Goal: Task Accomplishment & Management: Manage account settings

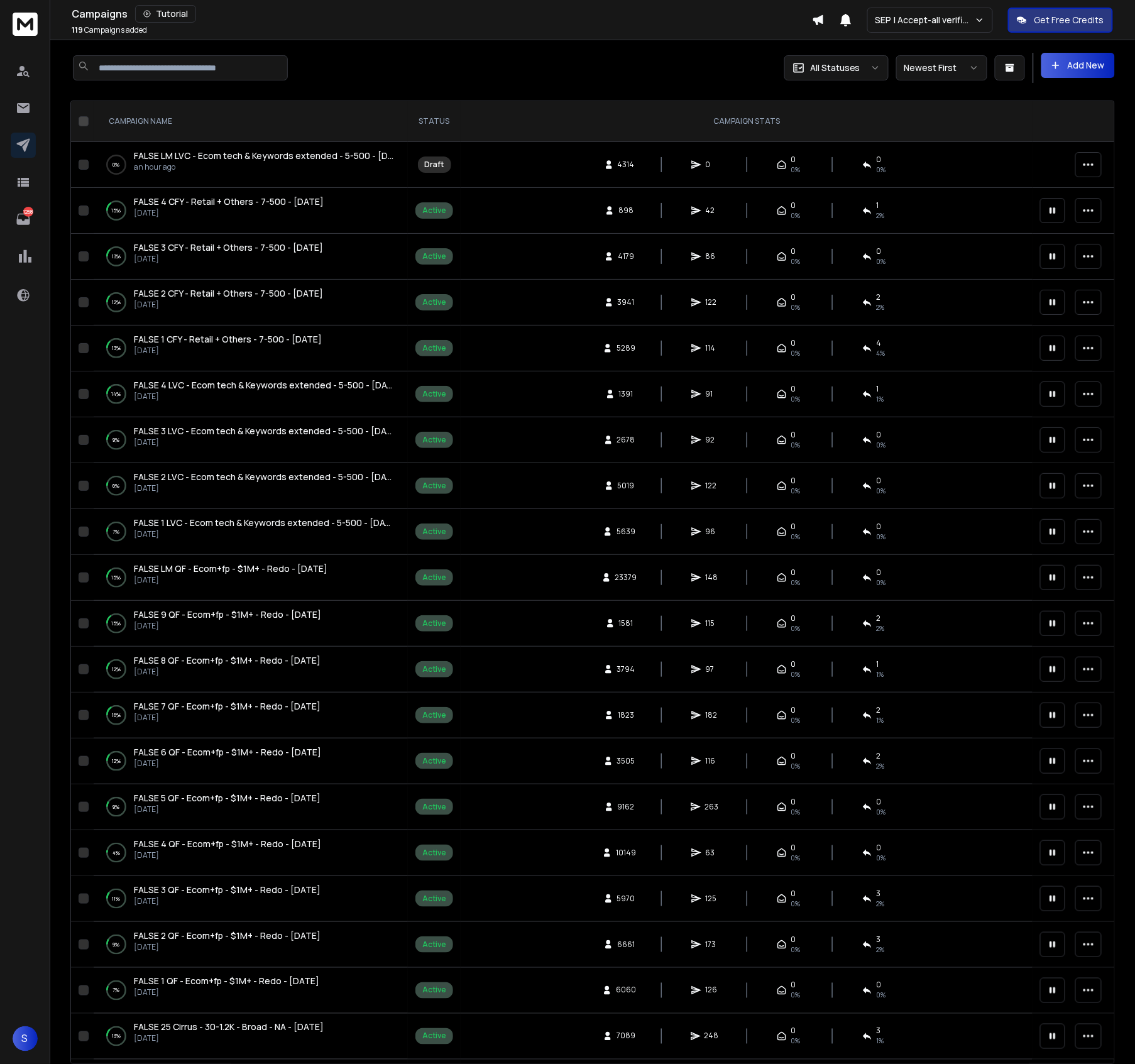
click at [376, 159] on span "FALSE LM LVC - Ecom tech & Keywords extended - 5-500 - [DATE]" at bounding box center [271, 156] width 274 height 12
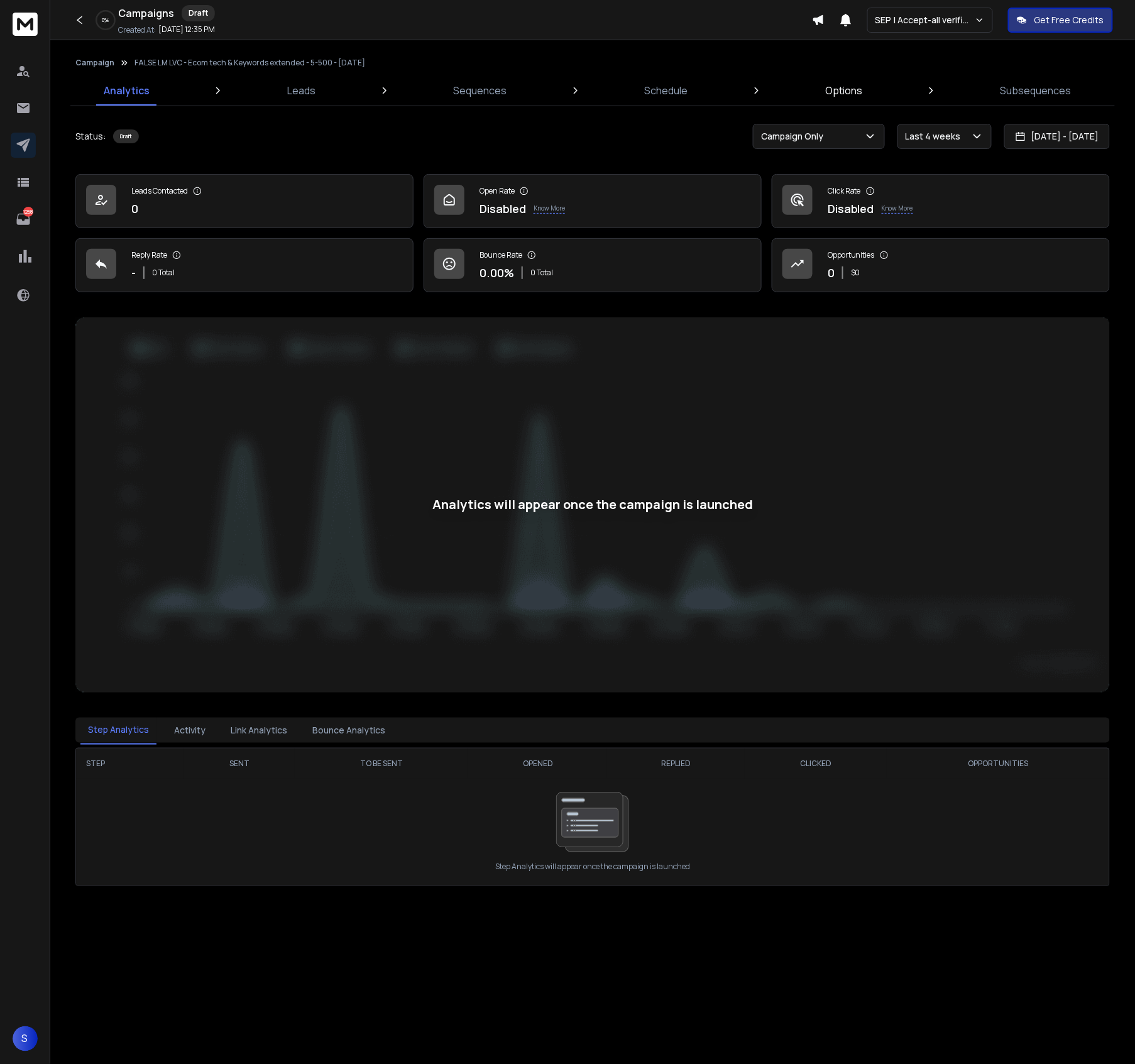
click at [851, 93] on p "Options" at bounding box center [844, 90] width 37 height 16
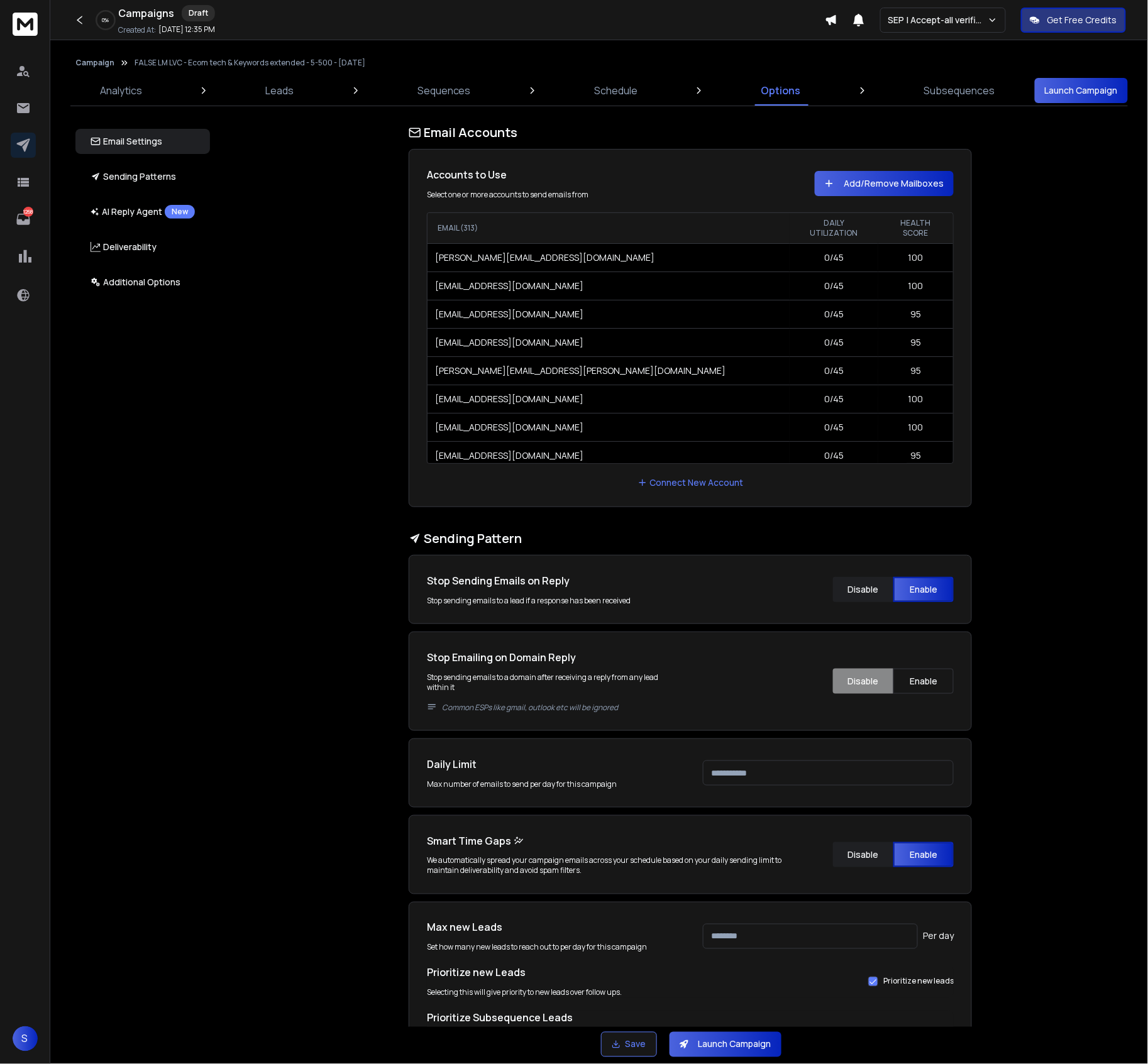
click at [727, 1045] on button "Launch Campaign" at bounding box center [726, 1043] width 112 height 25
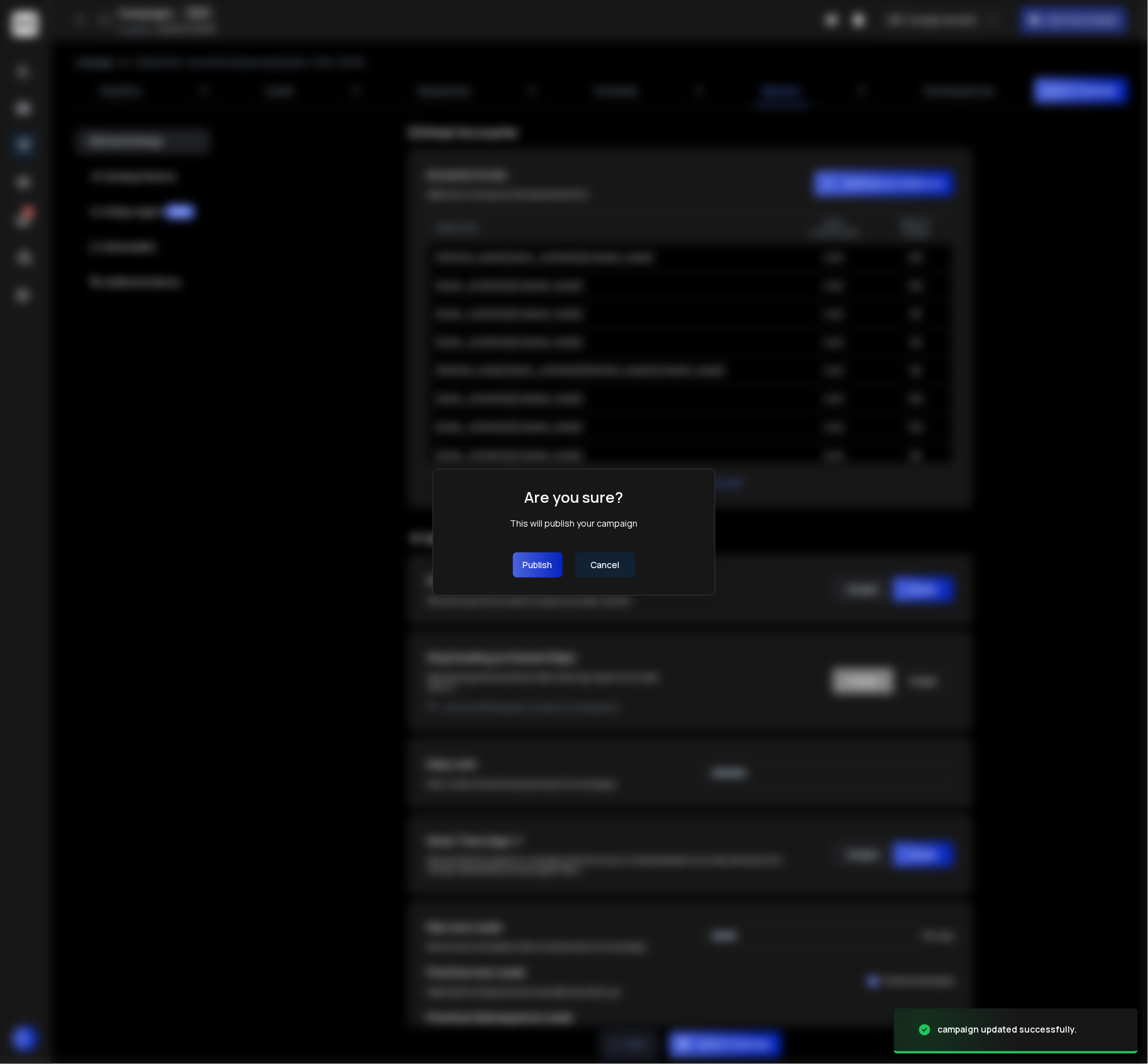
click at [554, 554] on button "Publish" at bounding box center [538, 564] width 50 height 25
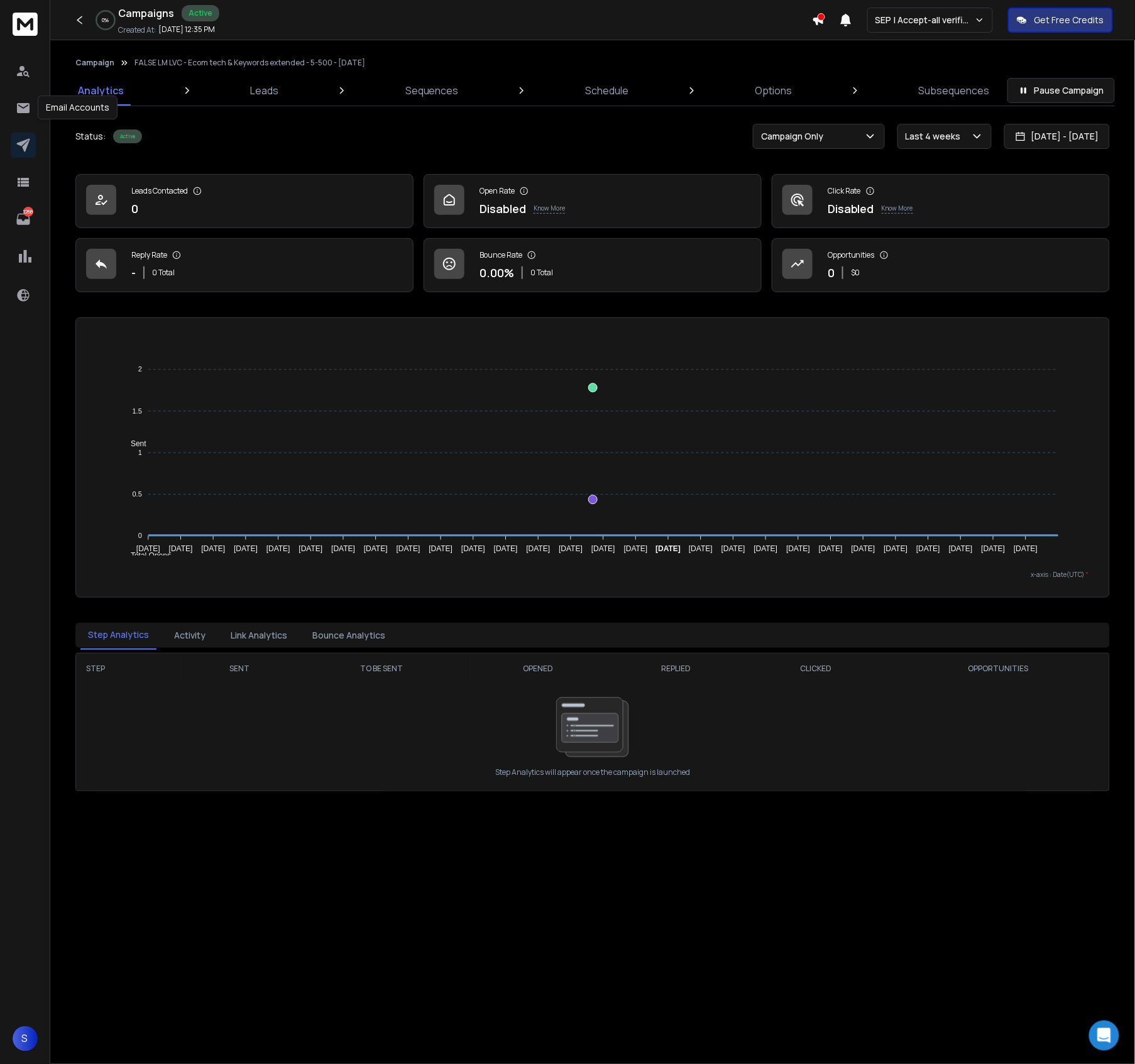
click at [25, 146] on icon at bounding box center [22, 145] width 13 height 13
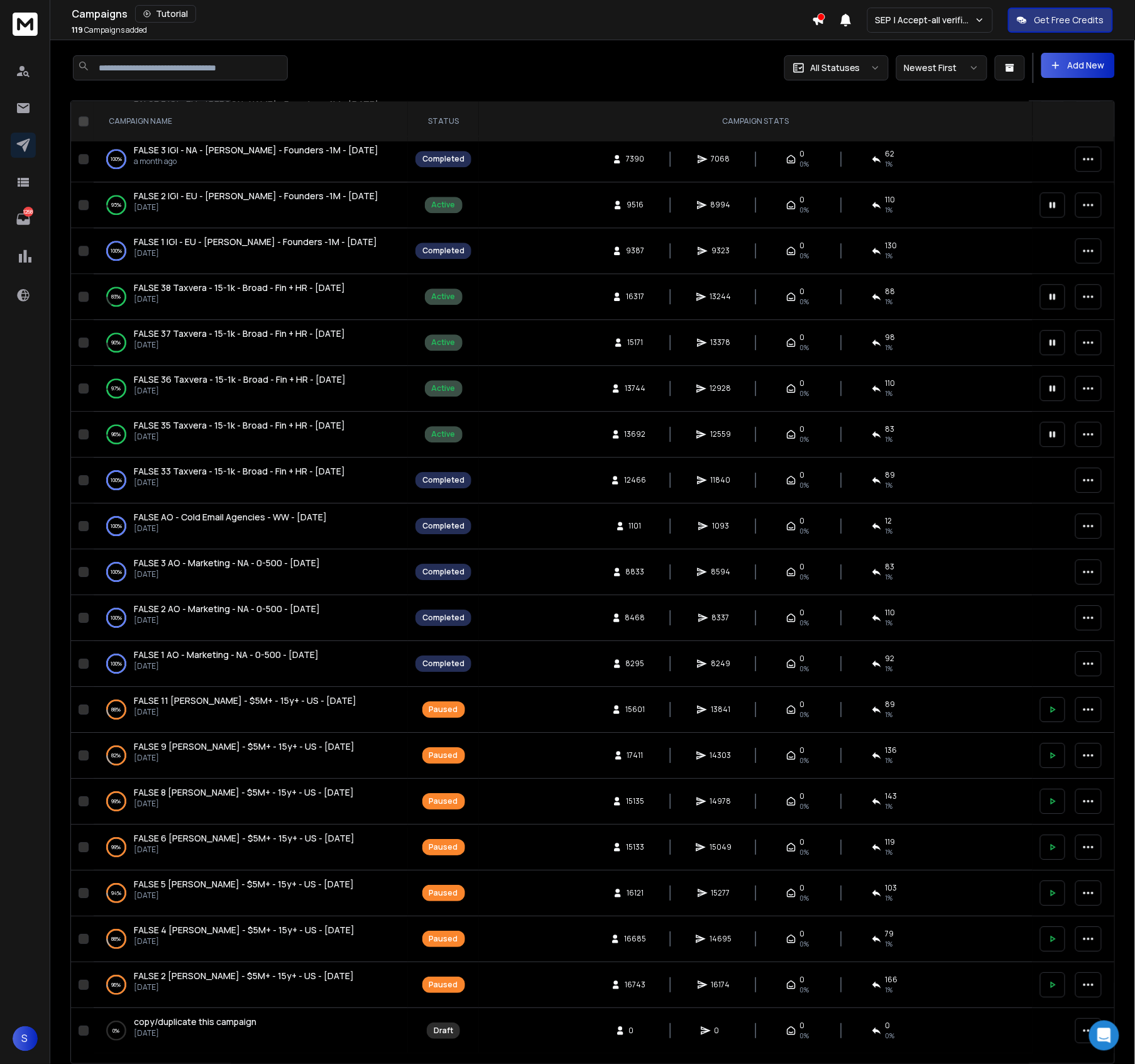
scroll to position [4571, 0]
click at [1082, 1028] on icon "button" at bounding box center [1088, 1030] width 13 height 13
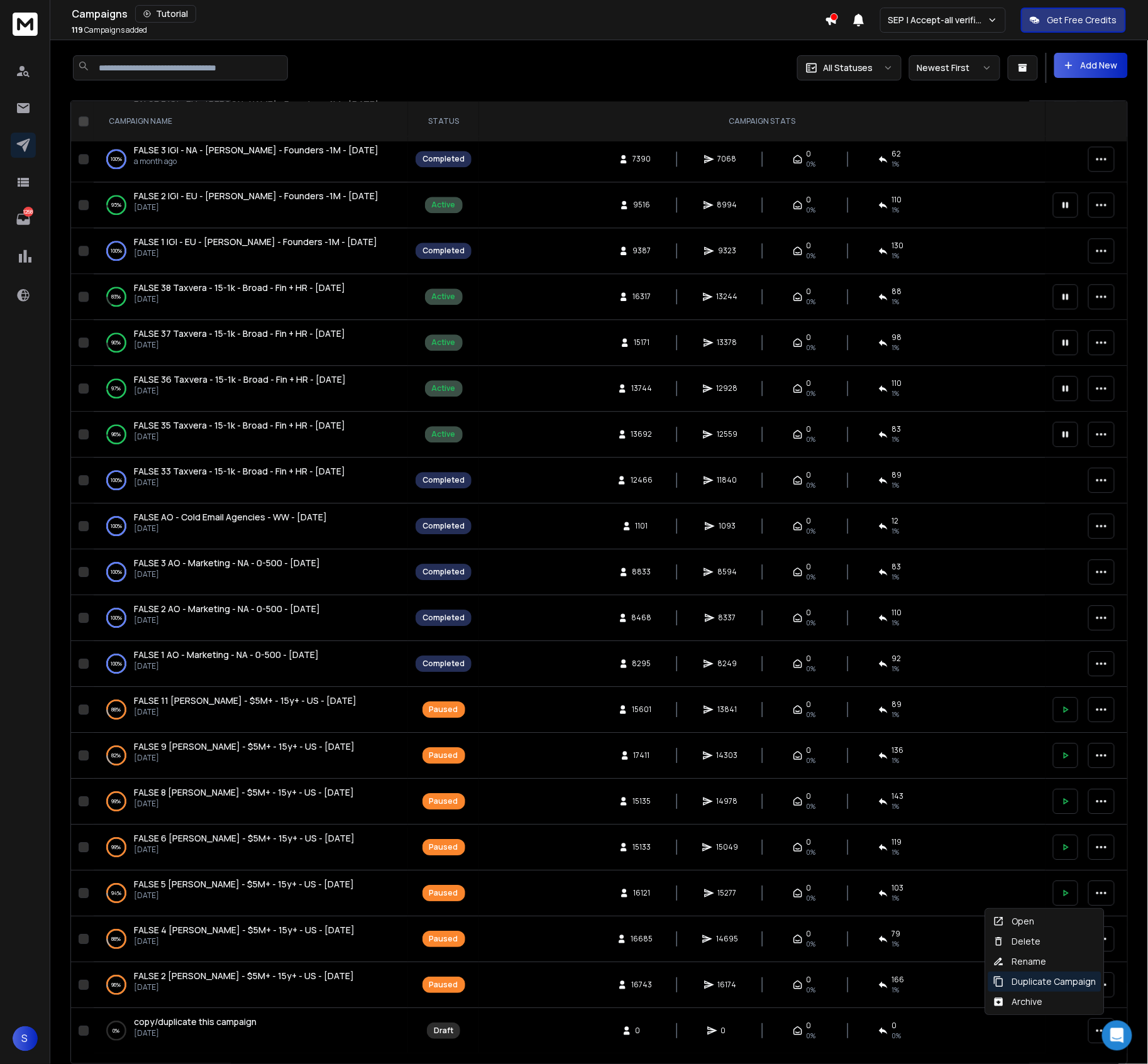
click at [1058, 991] on div "Duplicate Campaign" at bounding box center [1044, 980] width 113 height 20
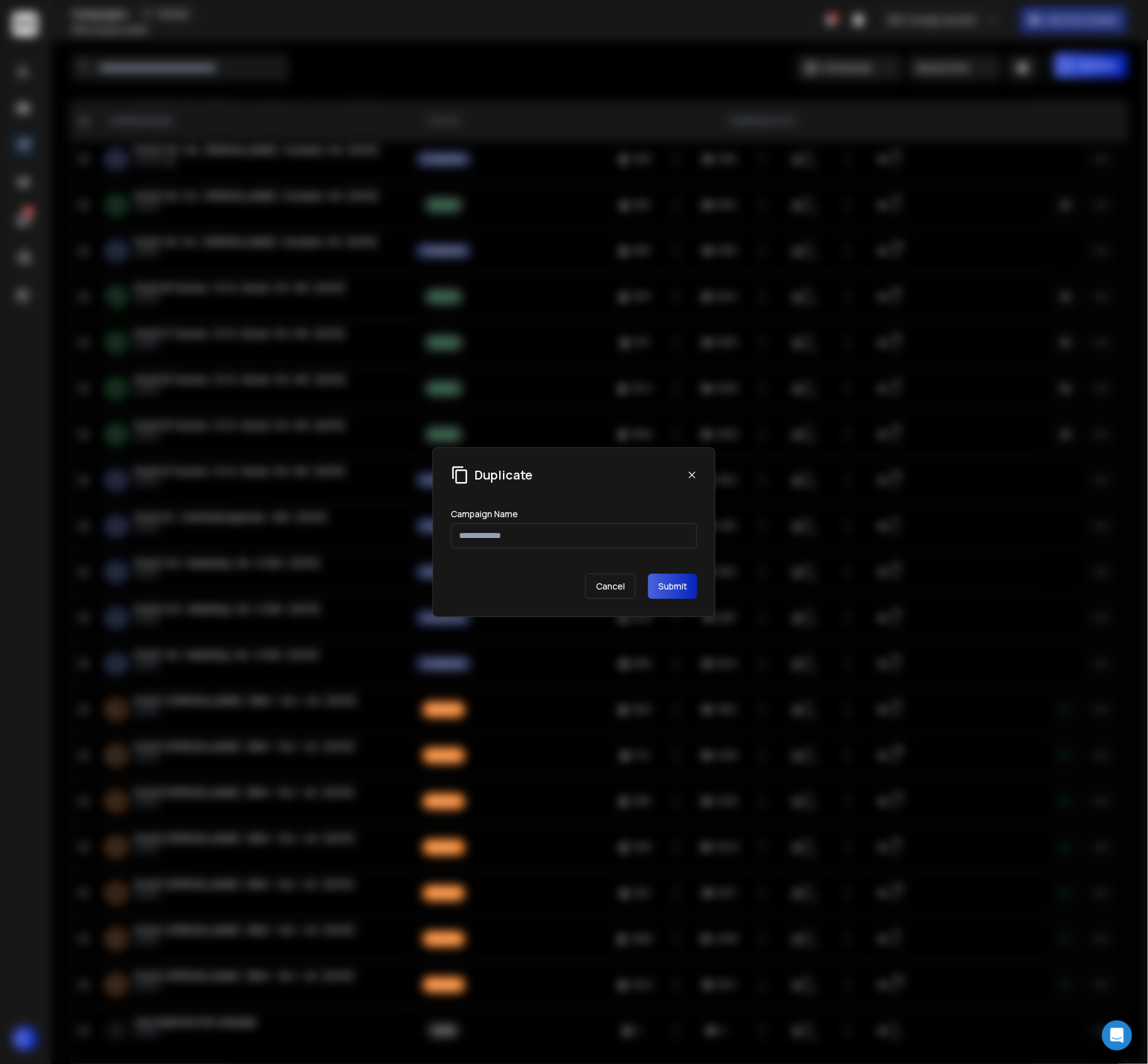
click at [635, 542] on input "text" at bounding box center [574, 535] width 246 height 25
paste input "**********"
type input "**********"
click at [689, 605] on div "**********" at bounding box center [574, 532] width 283 height 170
click at [686, 596] on button "Submit" at bounding box center [672, 586] width 49 height 25
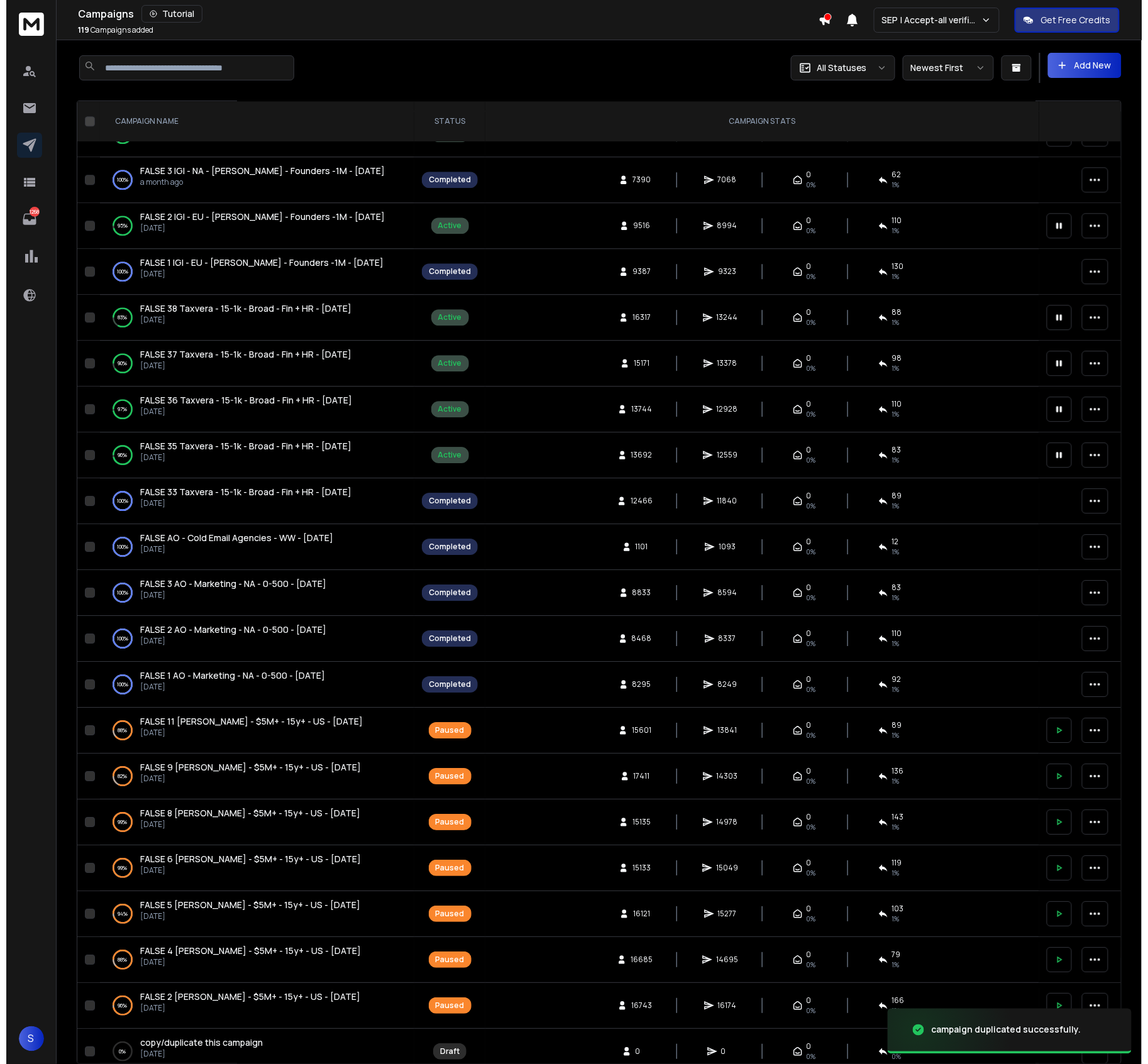
scroll to position [0, 0]
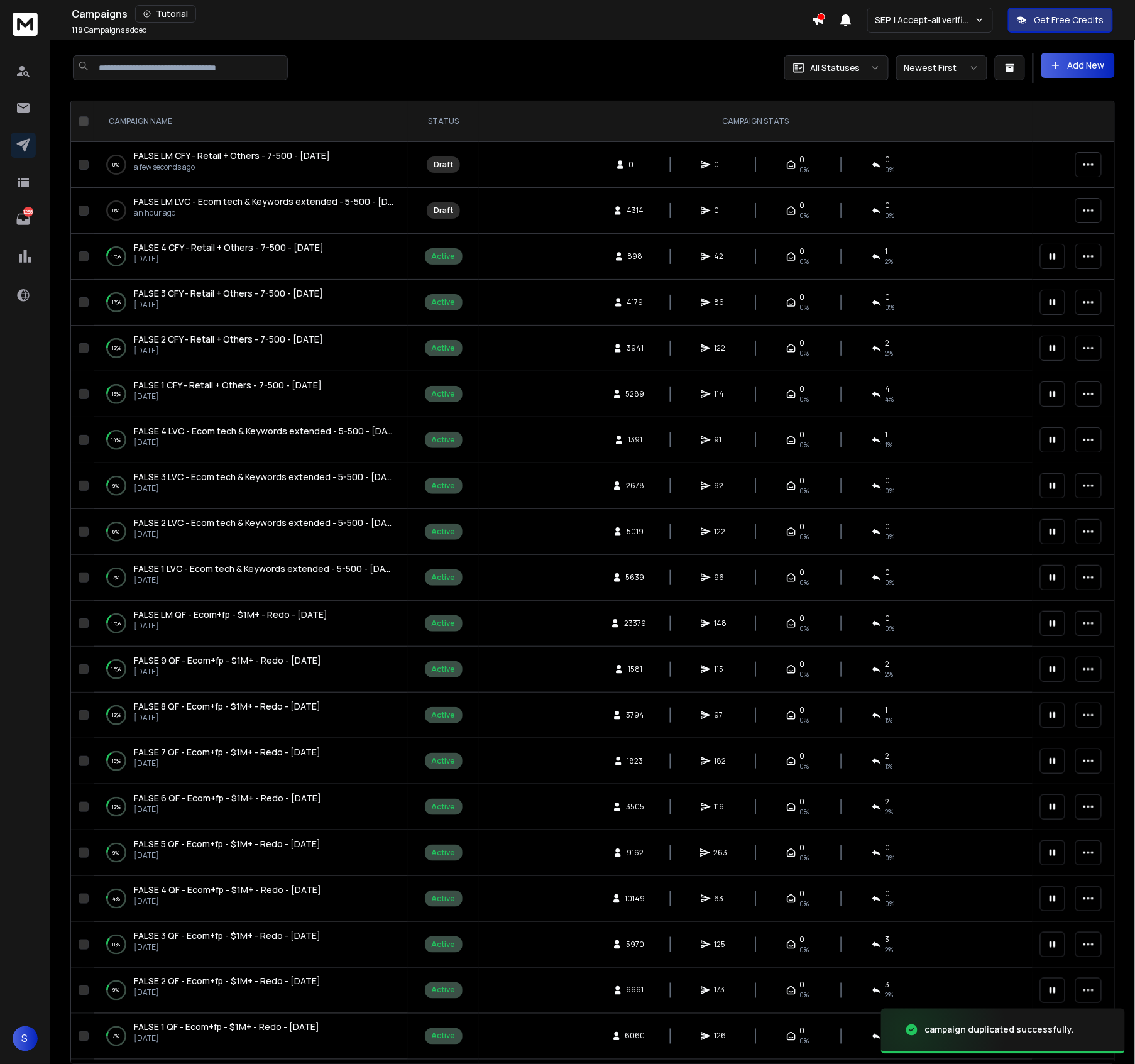
click at [234, 157] on span "FALSE LM CFY - Retail + Others - 7-500 - [DATE]" at bounding box center [232, 156] width 196 height 12
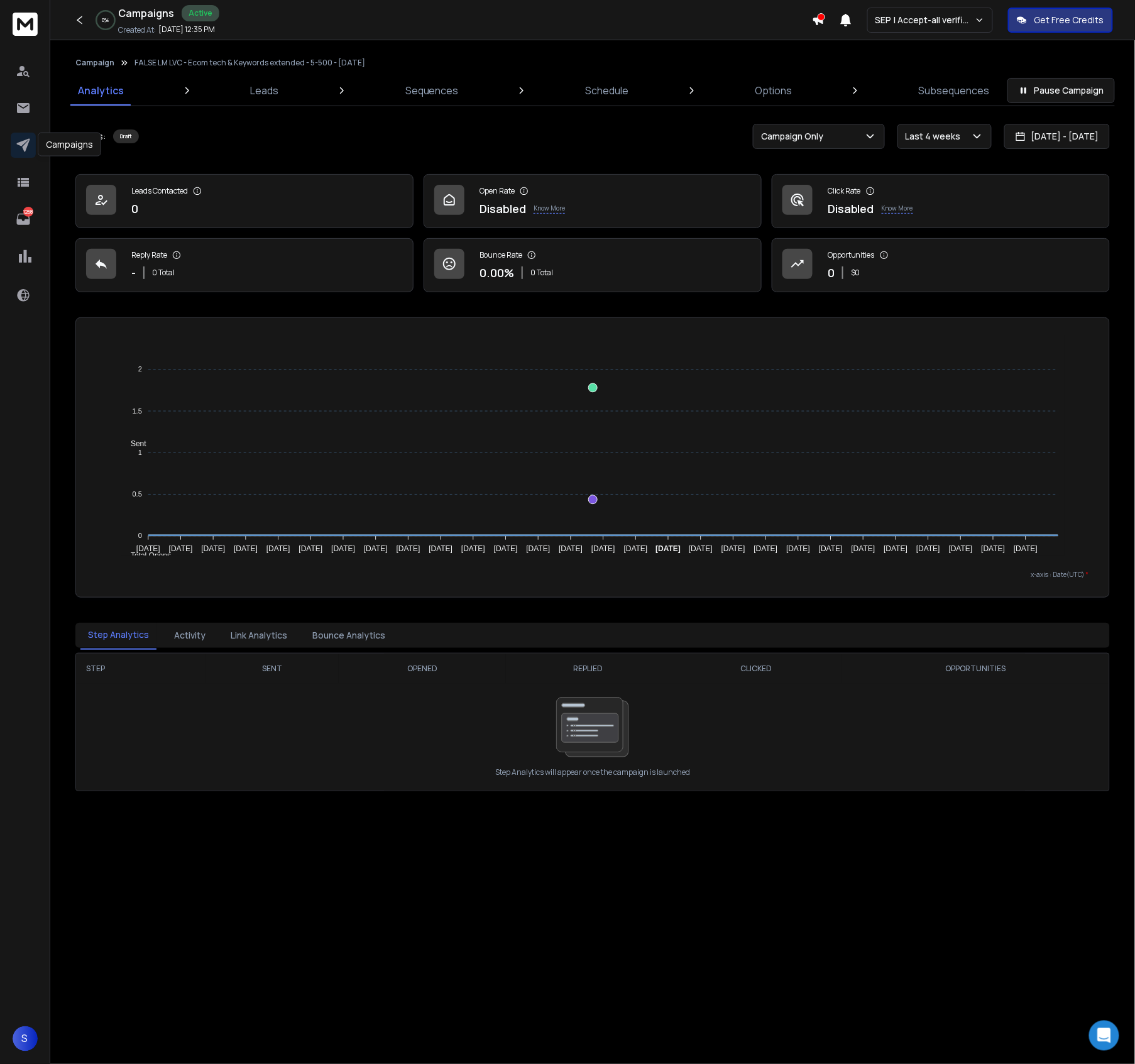
click at [23, 134] on link at bounding box center [22, 145] width 25 height 25
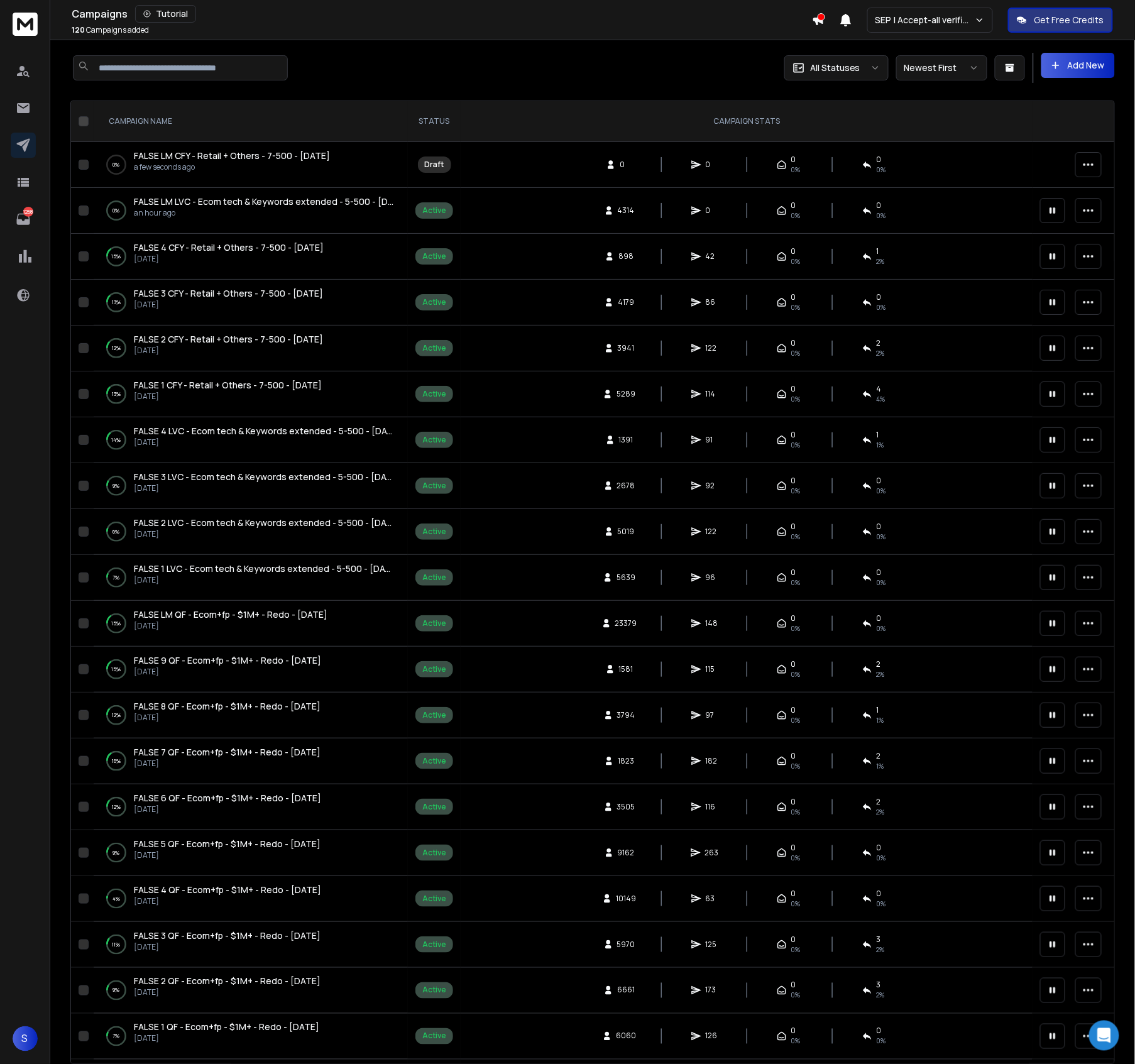
click at [257, 159] on span "FALSE LM CFY - Retail + Others - 7-500 - [DATE]" at bounding box center [232, 156] width 196 height 12
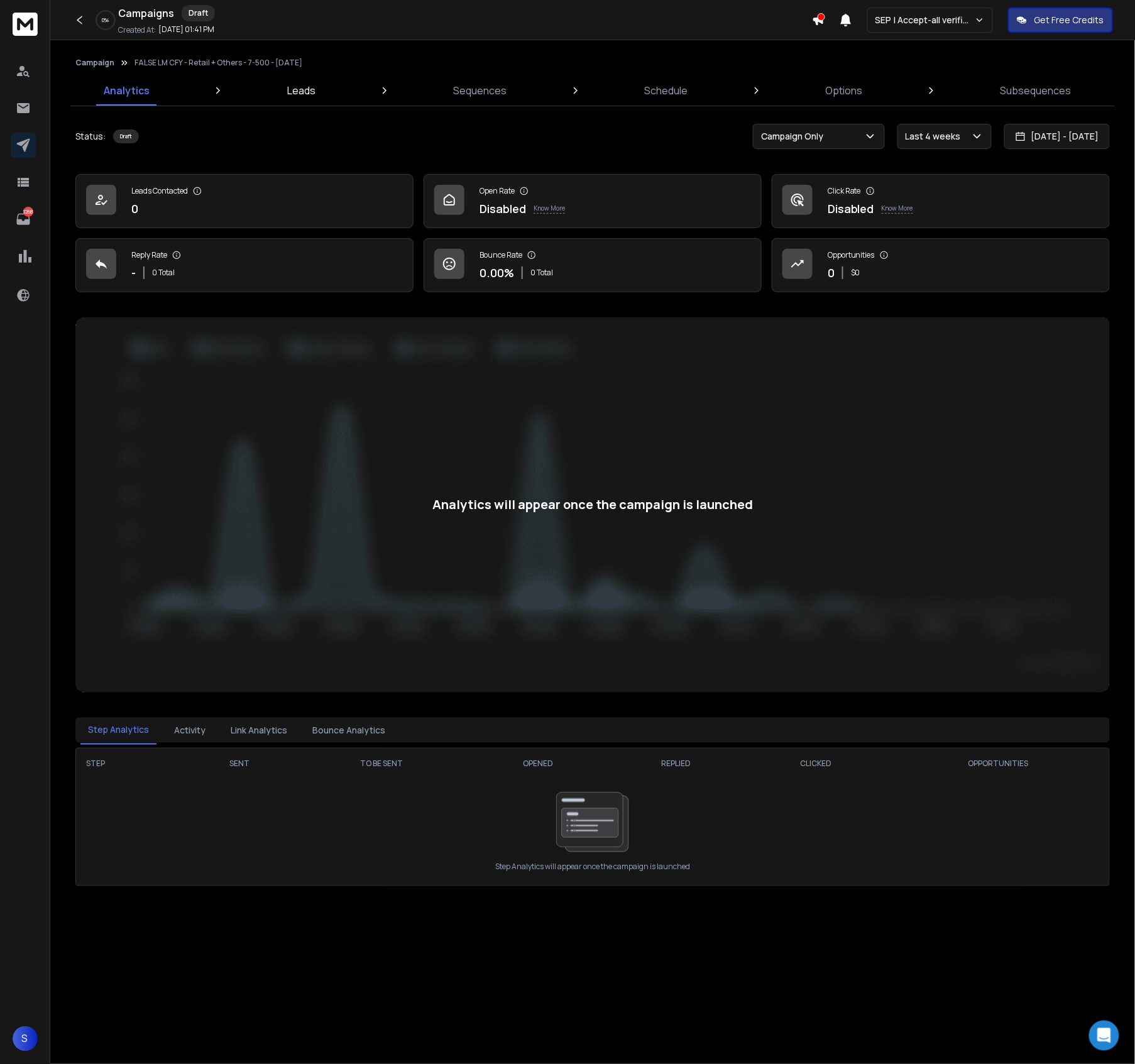
click at [294, 94] on p "Leads" at bounding box center [301, 90] width 28 height 16
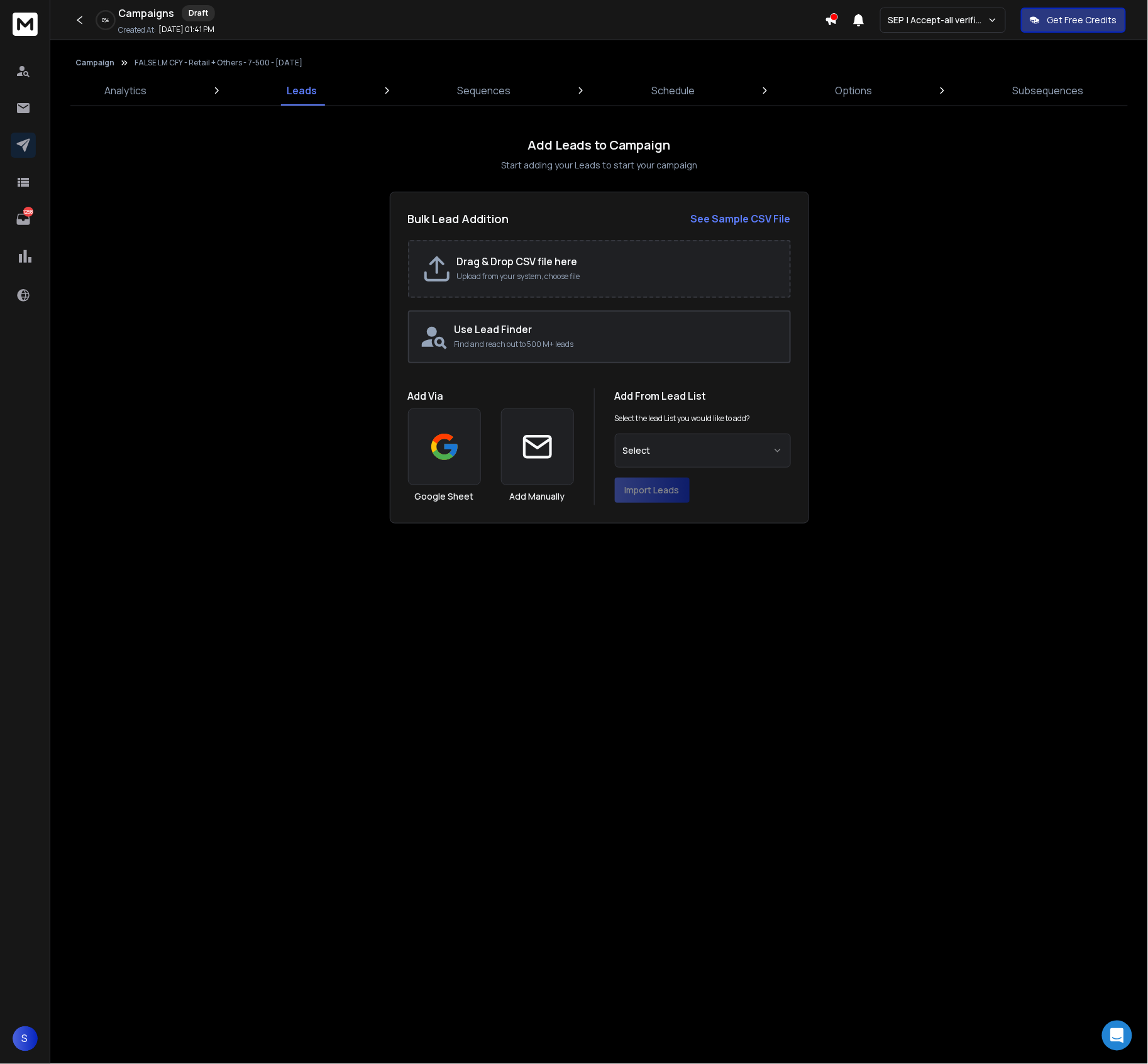
click at [616, 272] on p "Upload from your system, choose file" at bounding box center [616, 277] width 320 height 10
type input "**********"
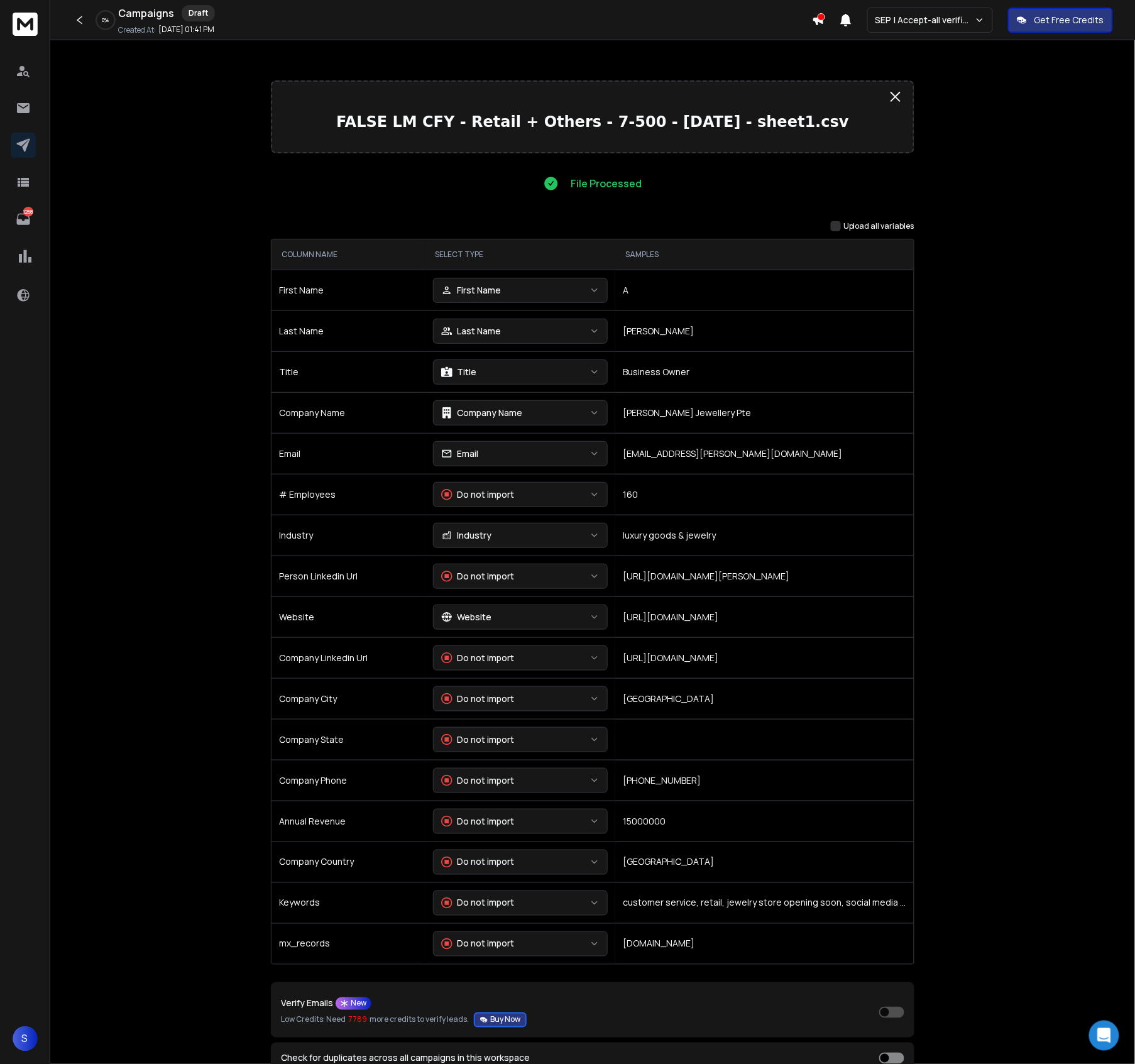
click at [1067, 395] on div "FALSE LM CFY - Retail + Others - 7-500 - 09.30.25 - sheet1.csv File Processed U…" at bounding box center [567, 579] width 1135 height 1159
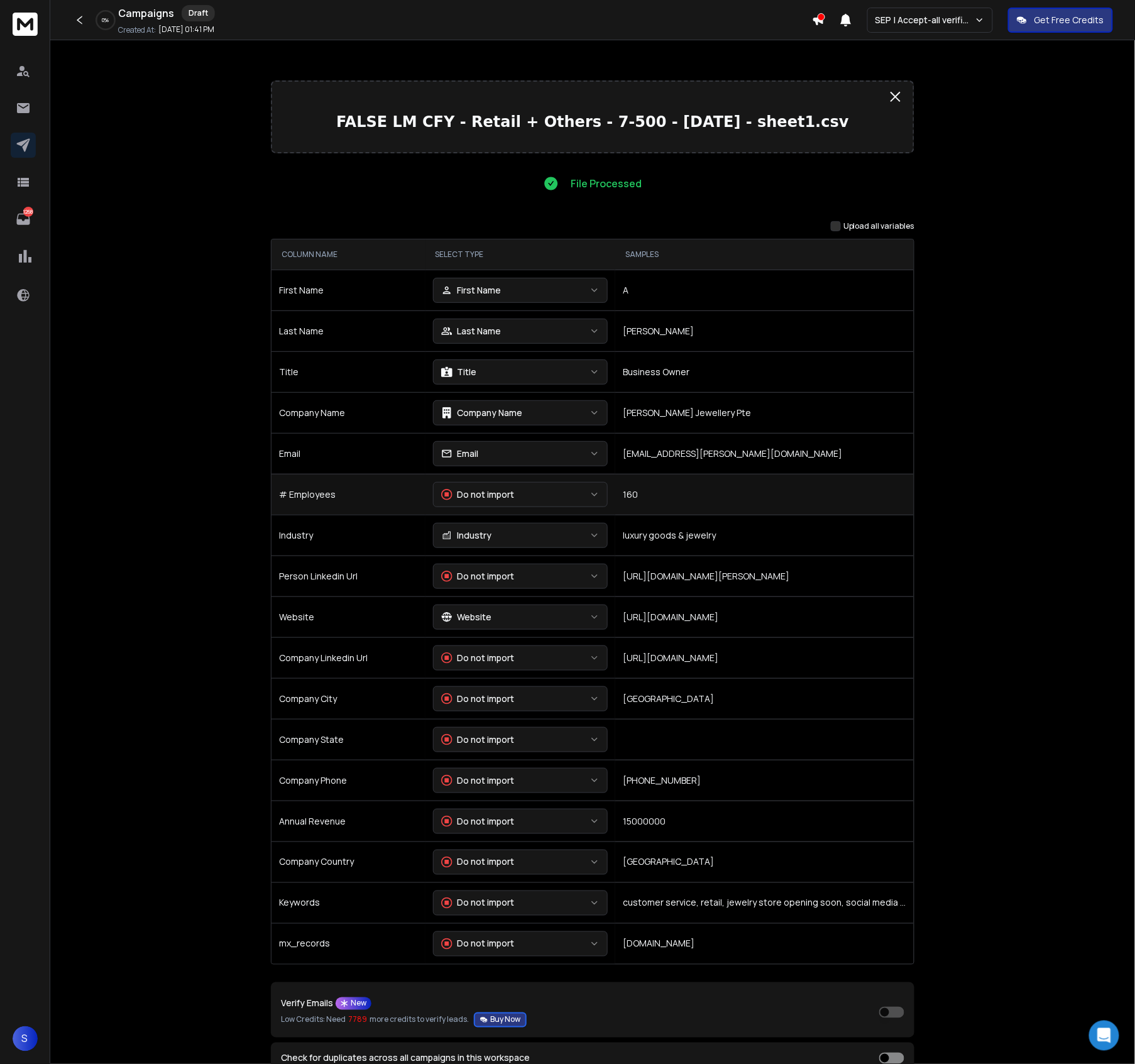
click at [556, 496] on button "Do not import" at bounding box center [520, 494] width 175 height 25
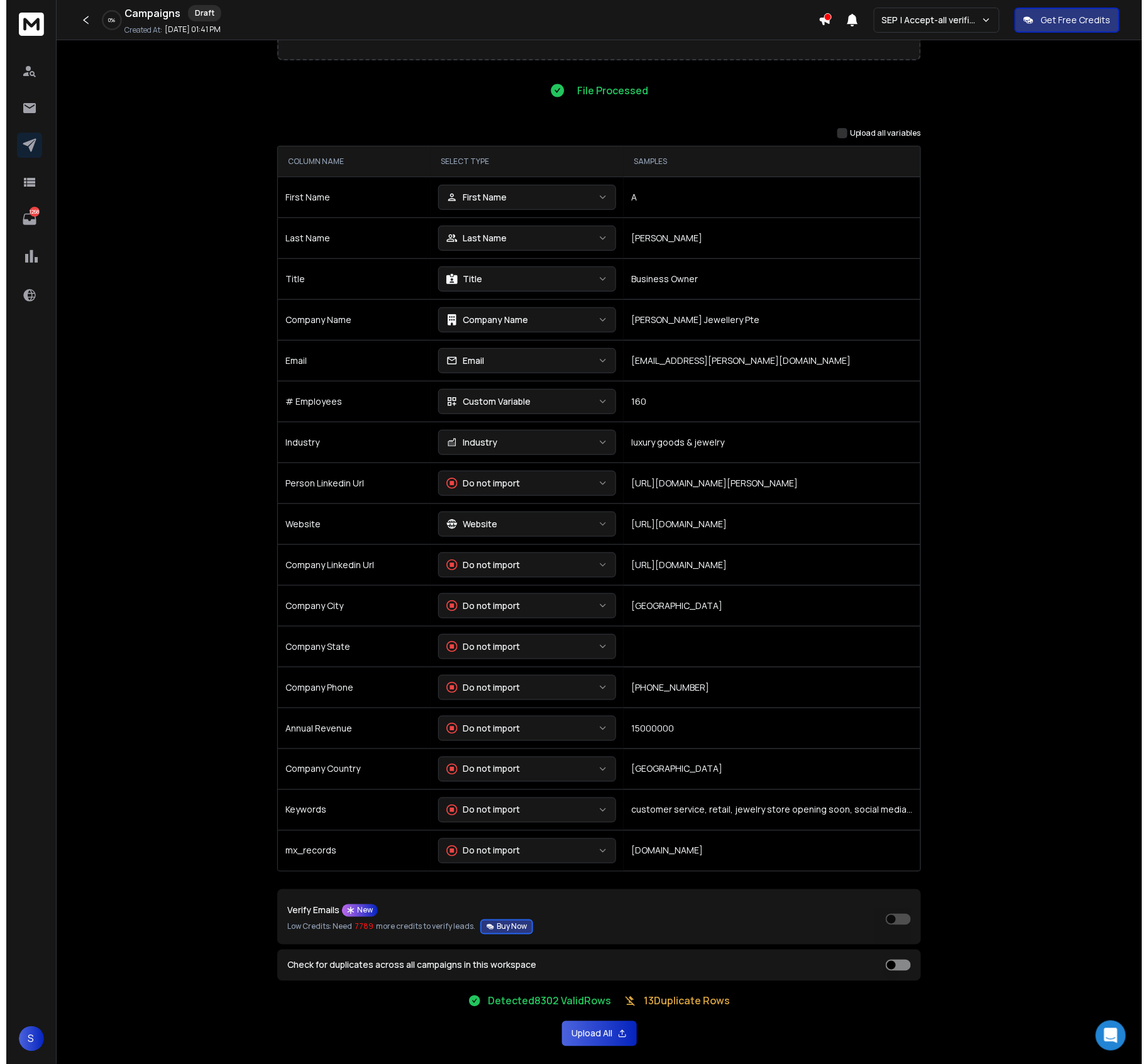
scroll to position [98, 0]
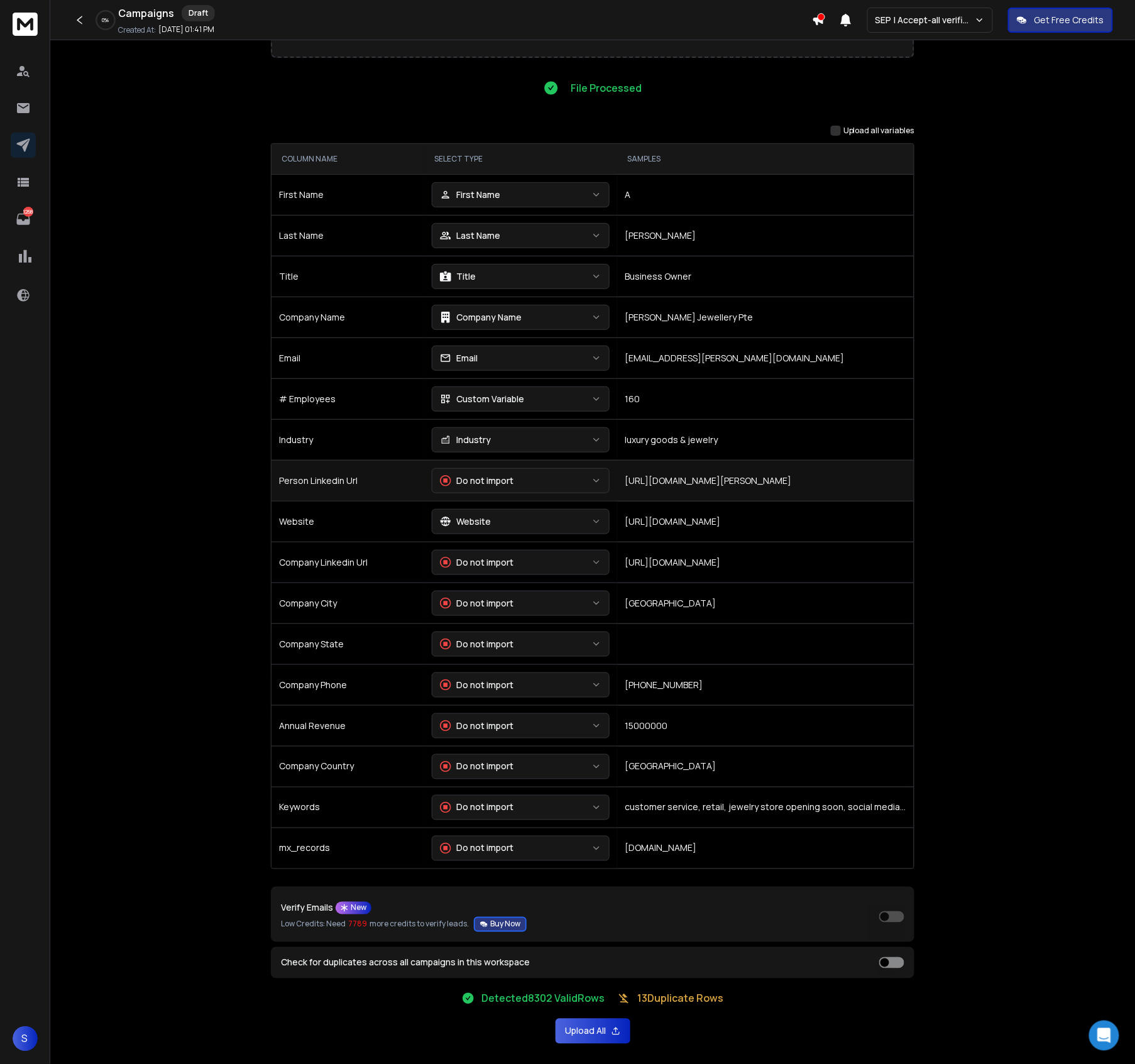
click at [549, 468] on button "Do not import" at bounding box center [521, 480] width 178 height 25
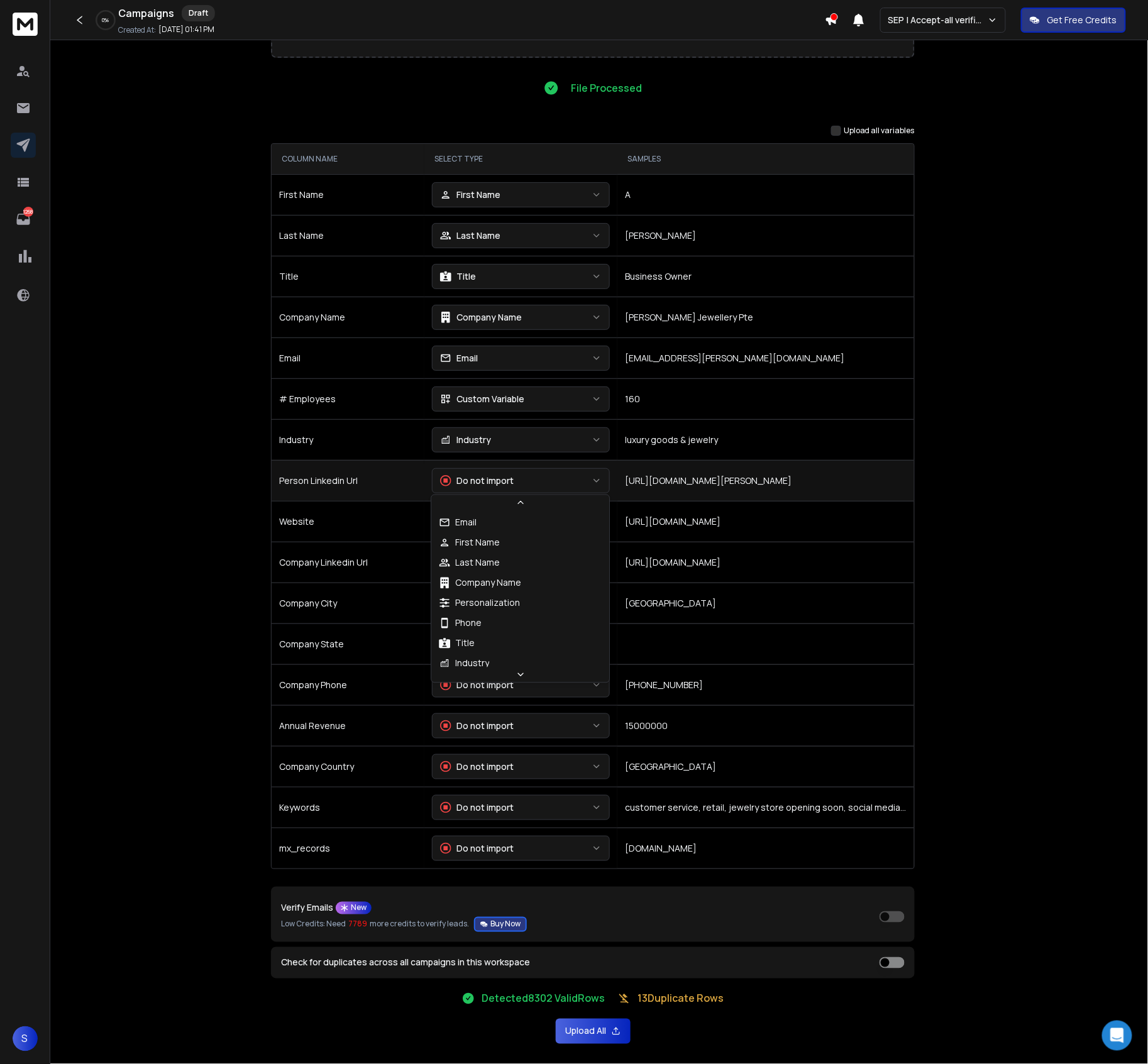
scroll to position [127, 0]
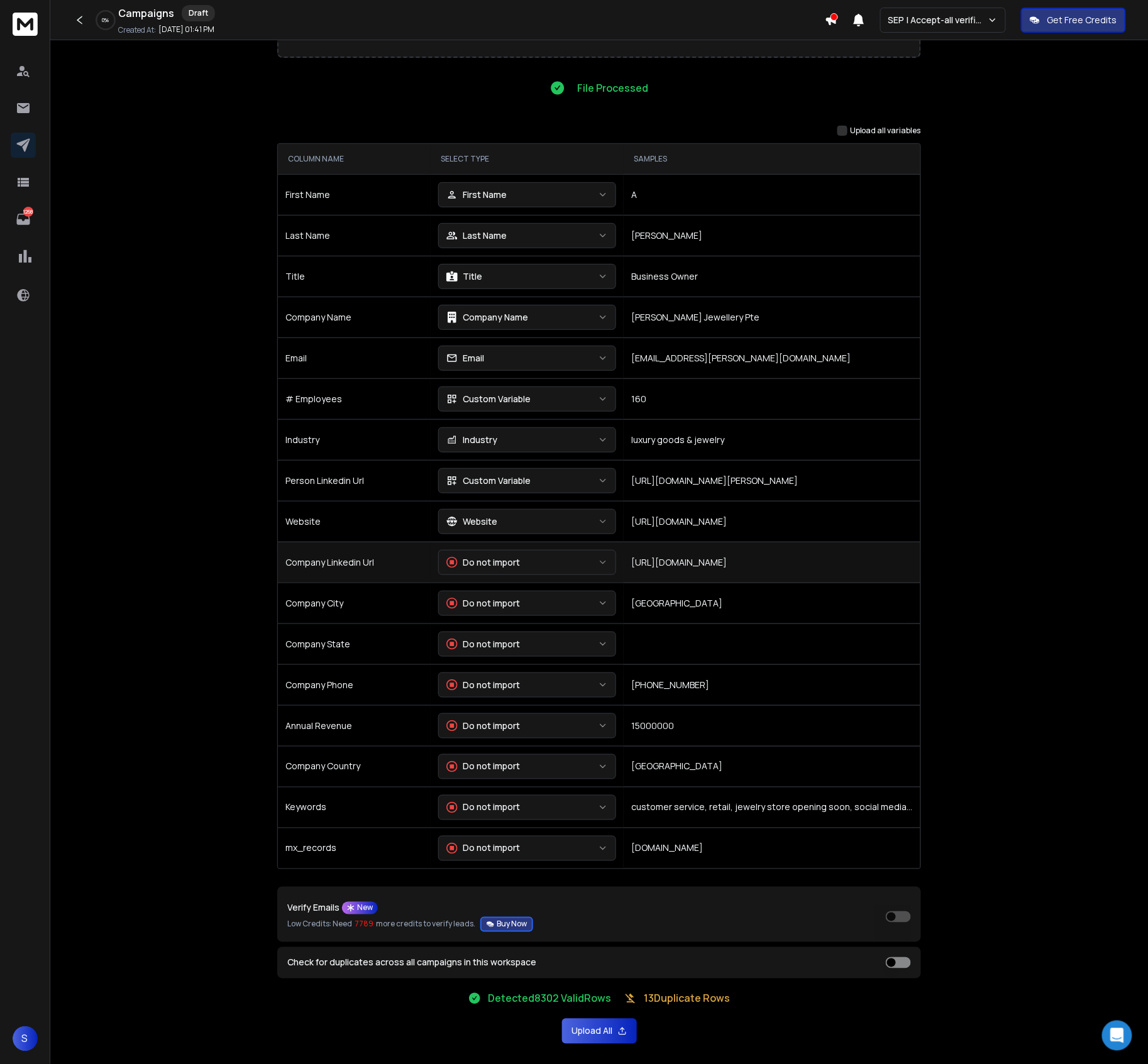
click at [504, 559] on div "Do not import" at bounding box center [483, 562] width 73 height 13
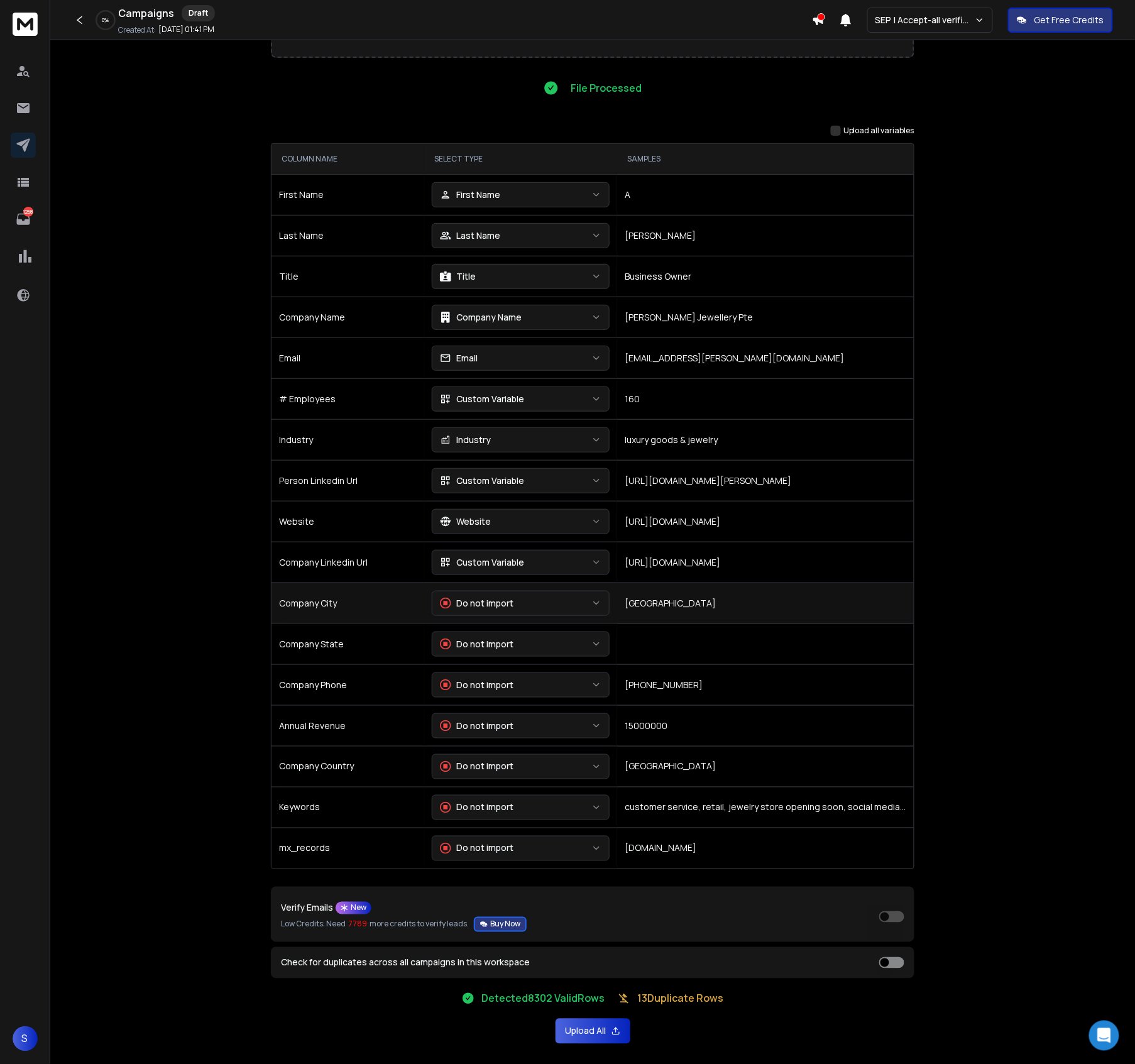
click at [501, 607] on div "Do not import" at bounding box center [476, 603] width 73 height 13
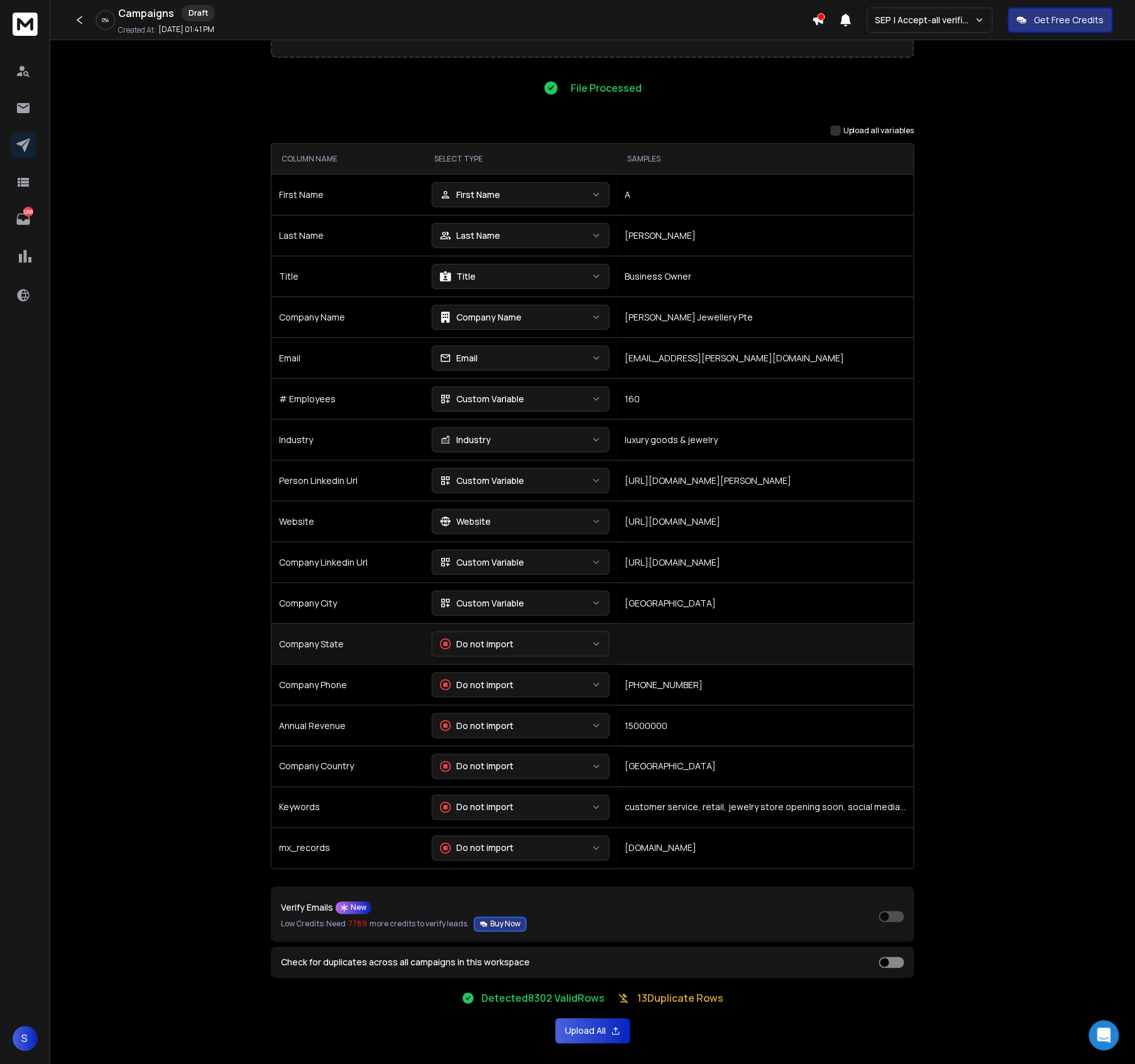
click at [513, 654] on button "Do not import" at bounding box center [521, 644] width 178 height 25
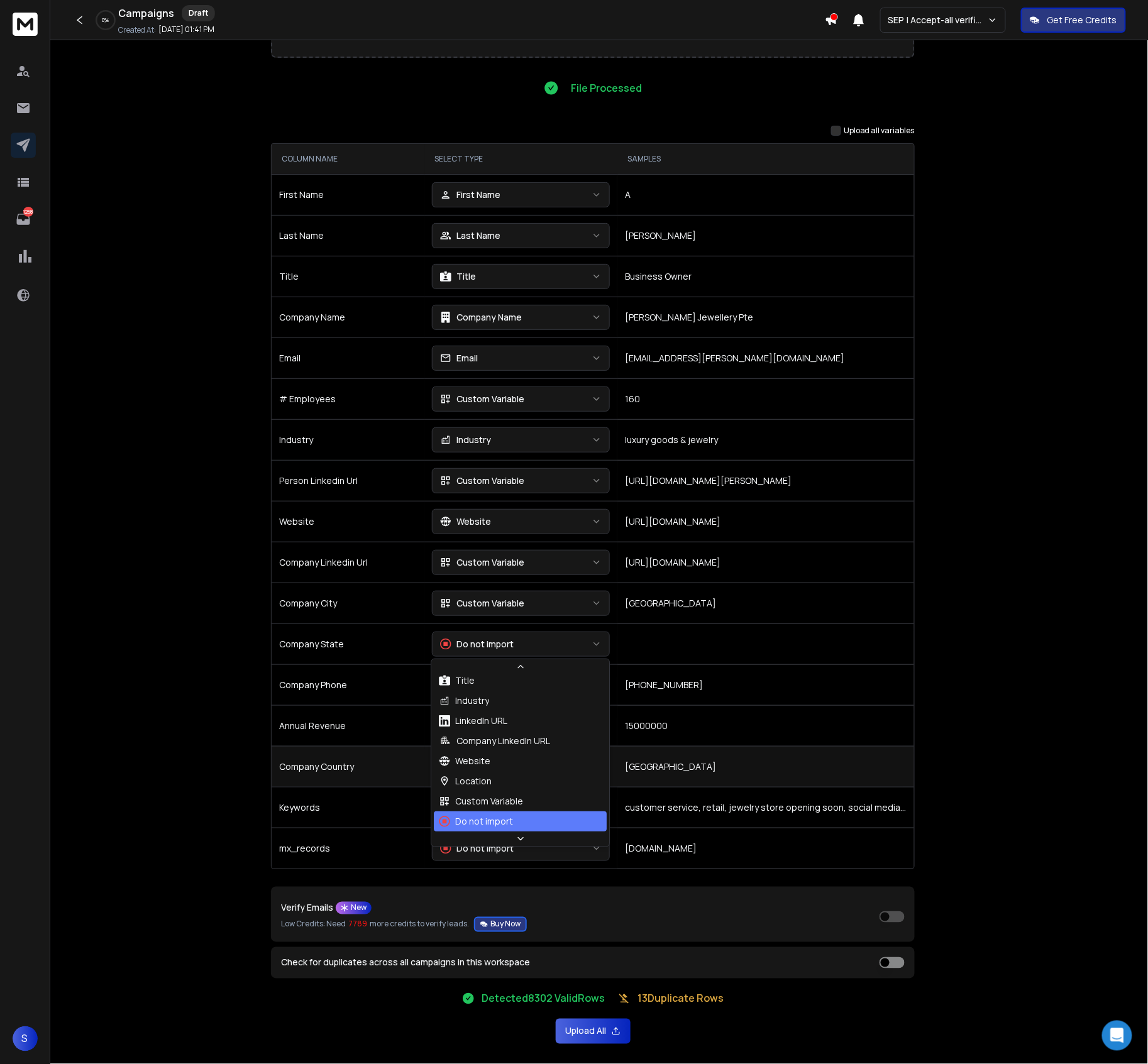
drag, startPoint x: 493, startPoint y: 794, endPoint x: 484, endPoint y: 750, distance: 44.9
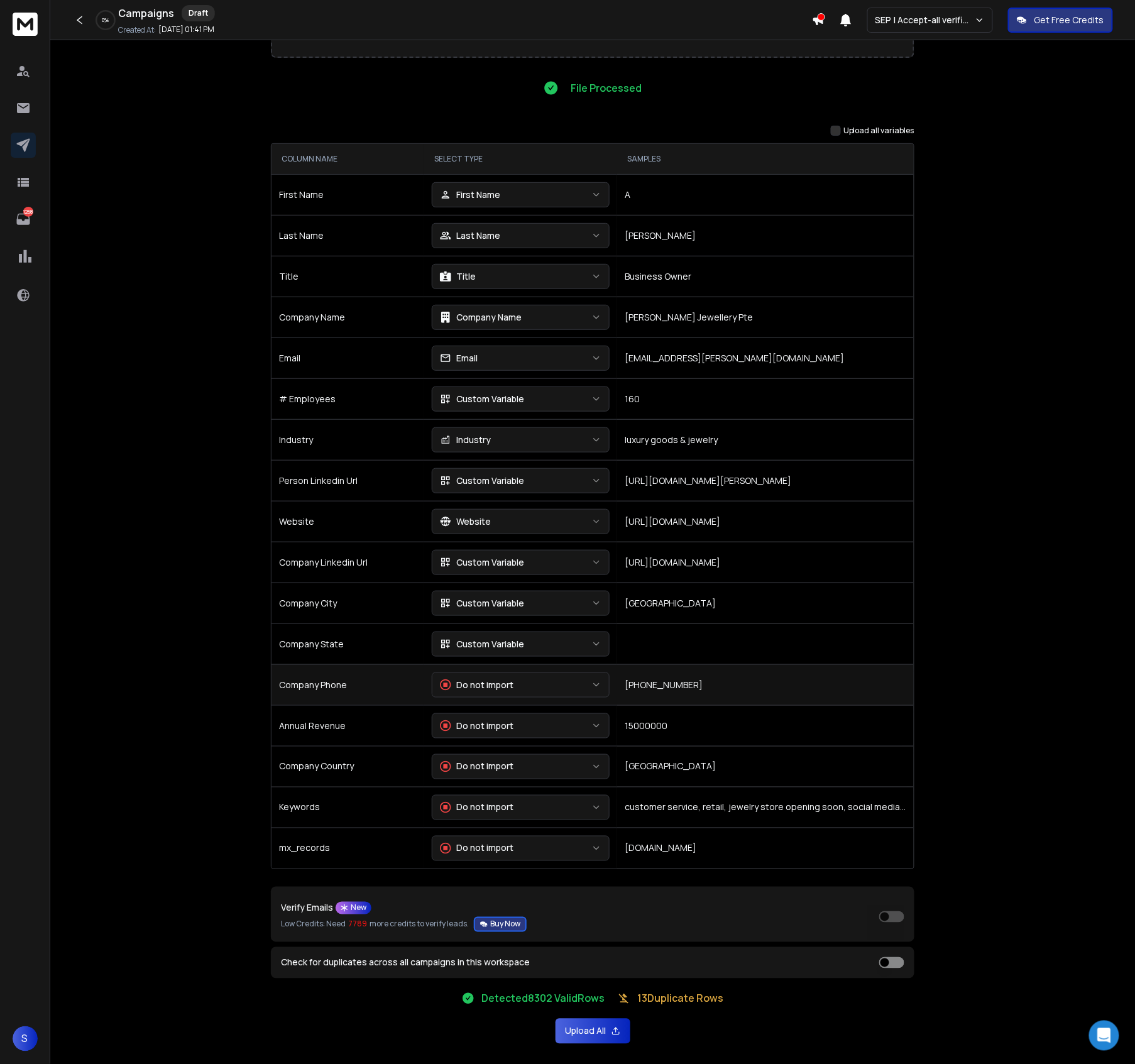
click at [483, 695] on button "Do not import" at bounding box center [521, 684] width 178 height 25
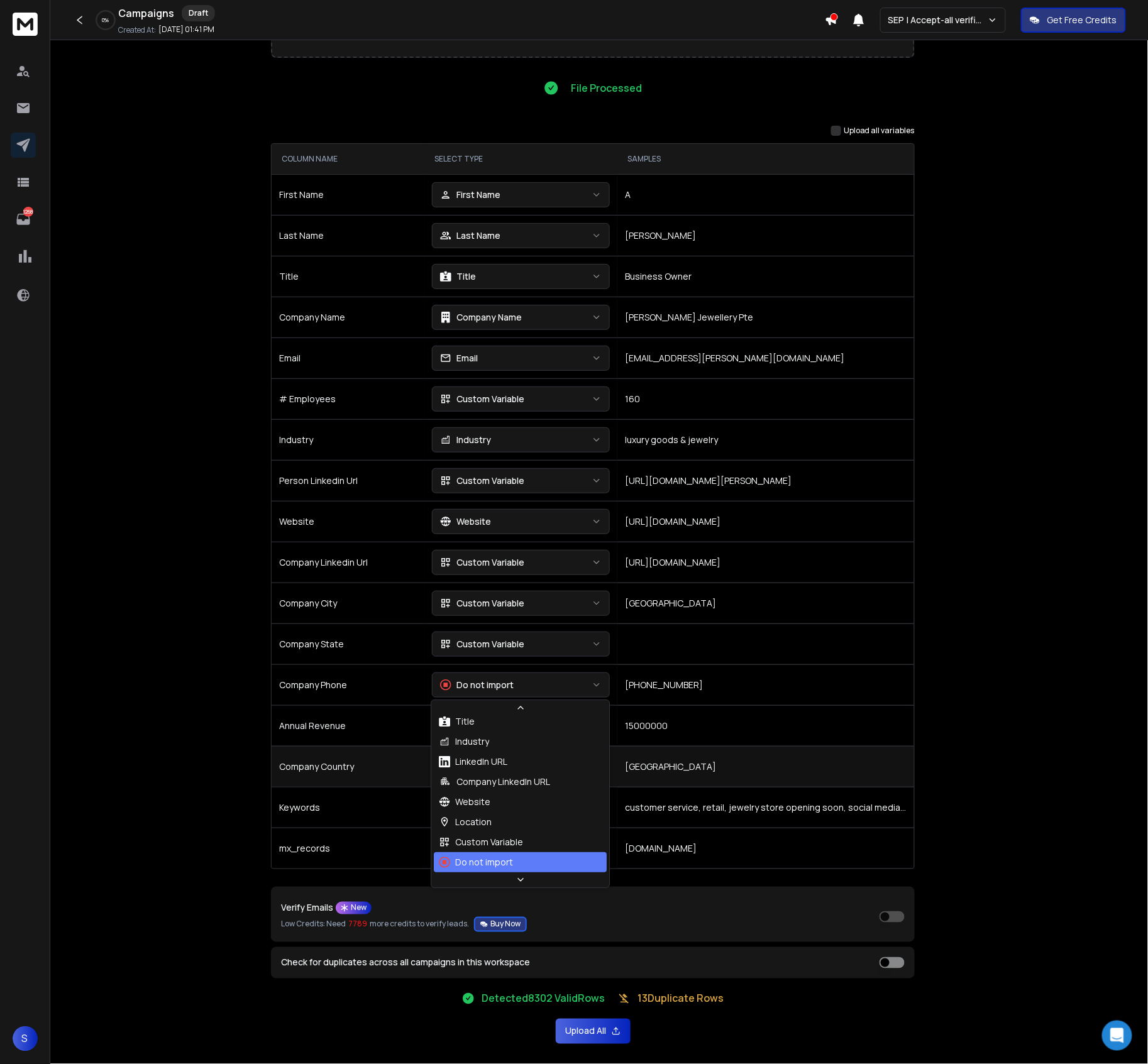
drag, startPoint x: 477, startPoint y: 840, endPoint x: 477, endPoint y: 765, distance: 75.0
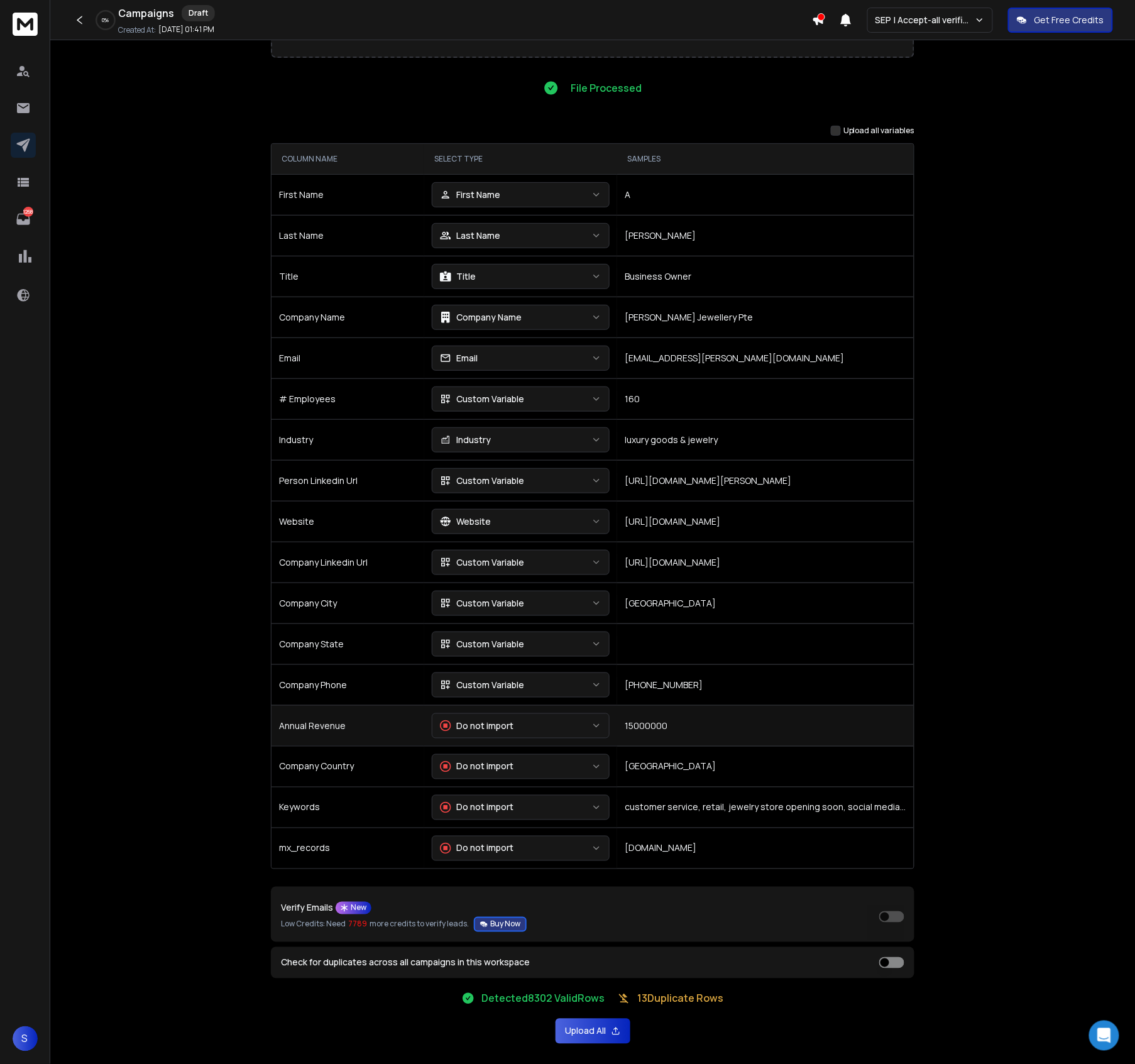
click at [478, 735] on button "Do not import" at bounding box center [521, 725] width 178 height 25
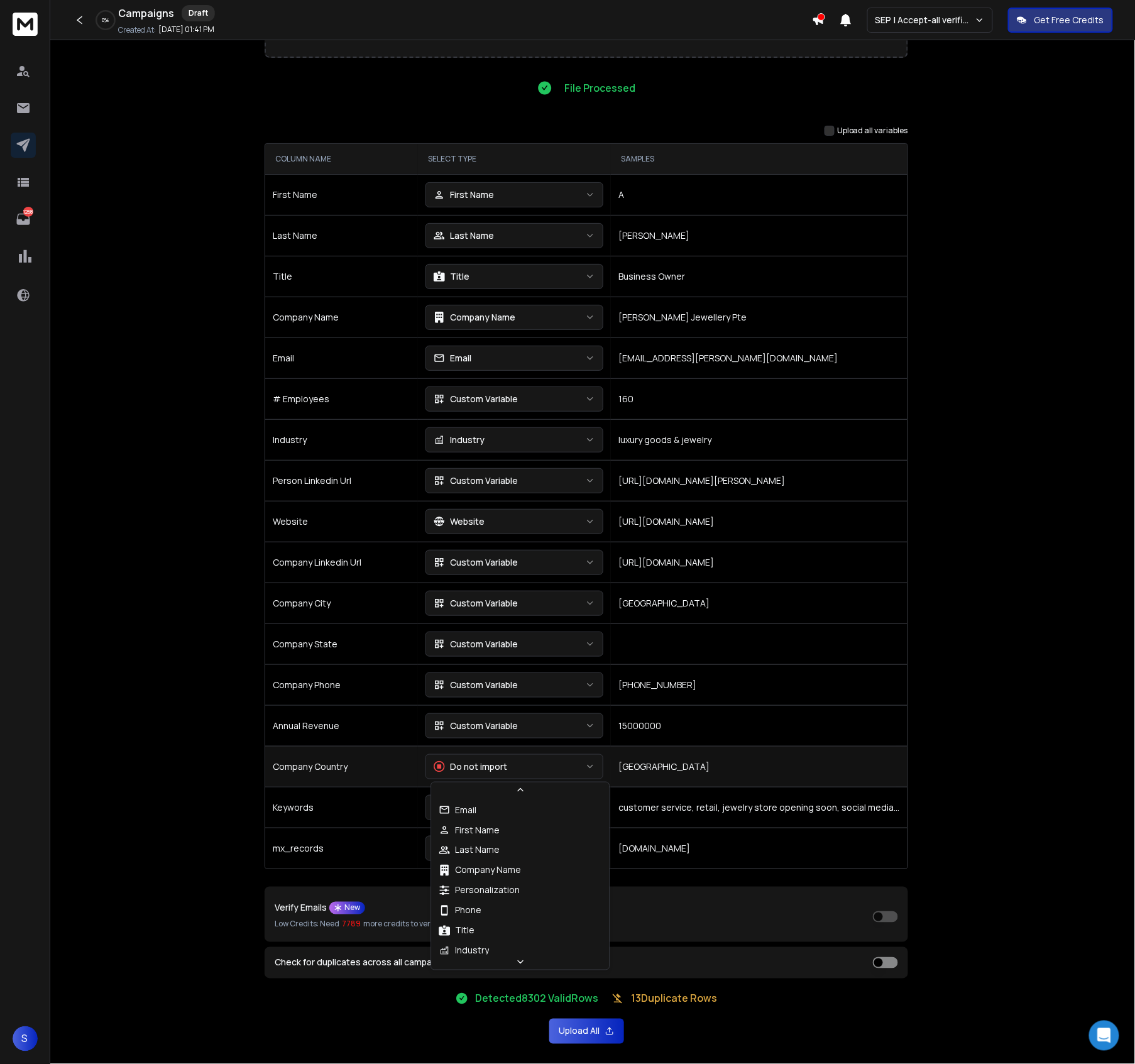
click at [477, 773] on button "Do not import" at bounding box center [514, 766] width 178 height 25
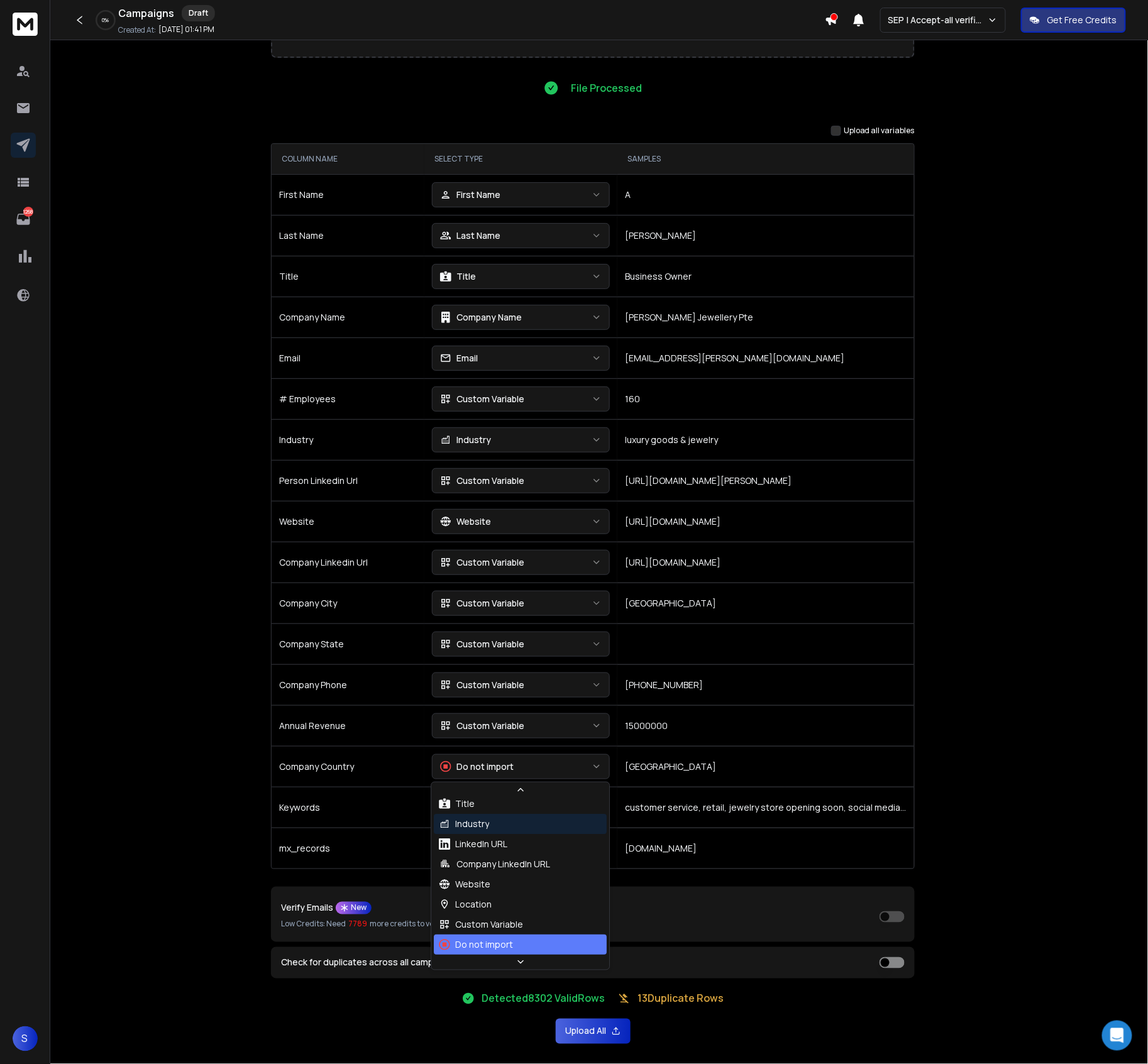
scroll to position [107, 0]
drag, startPoint x: 480, startPoint y: 941, endPoint x: 483, endPoint y: 891, distance: 50.1
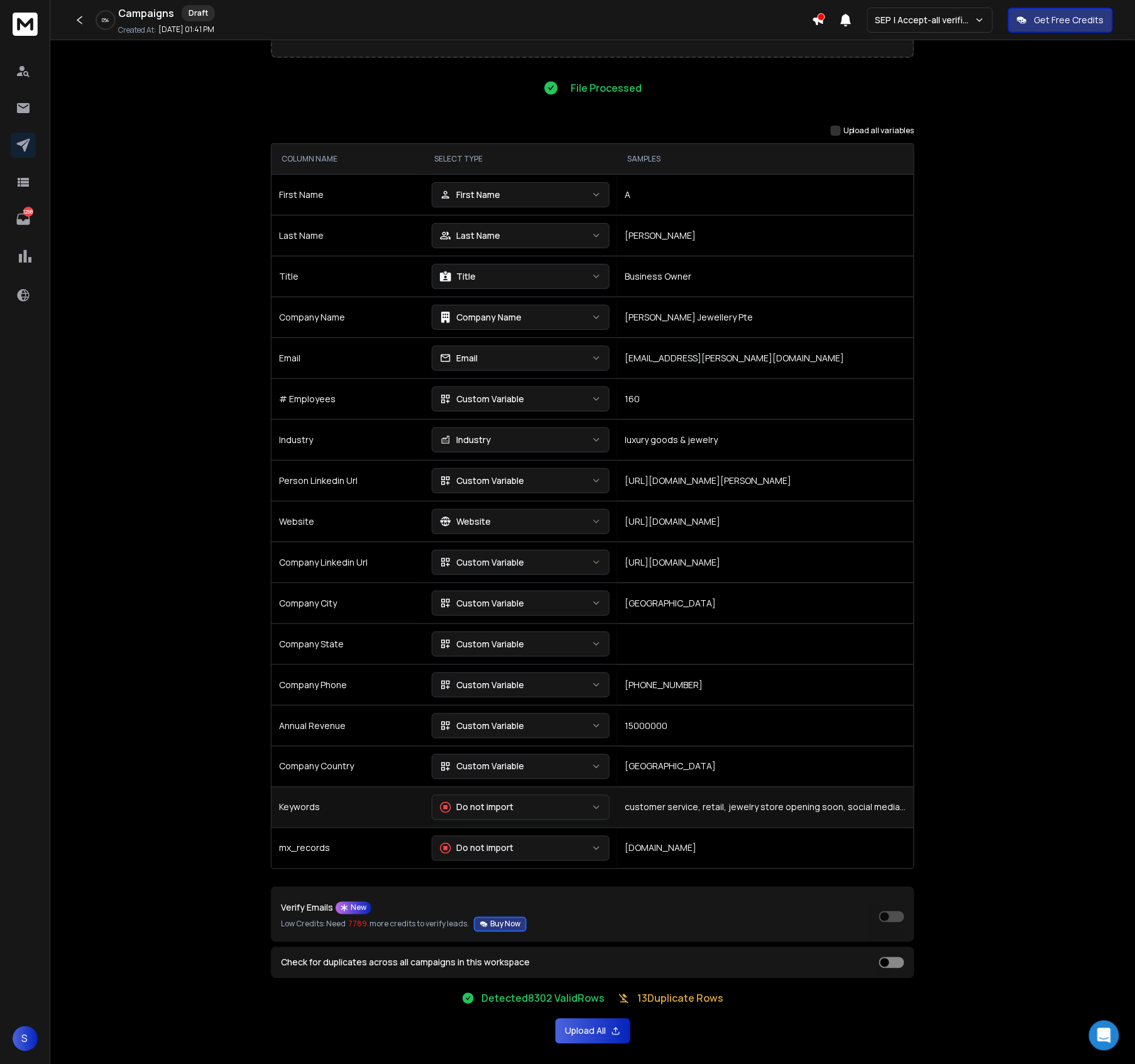
click at [483, 811] on div "Do not import" at bounding box center [476, 807] width 73 height 13
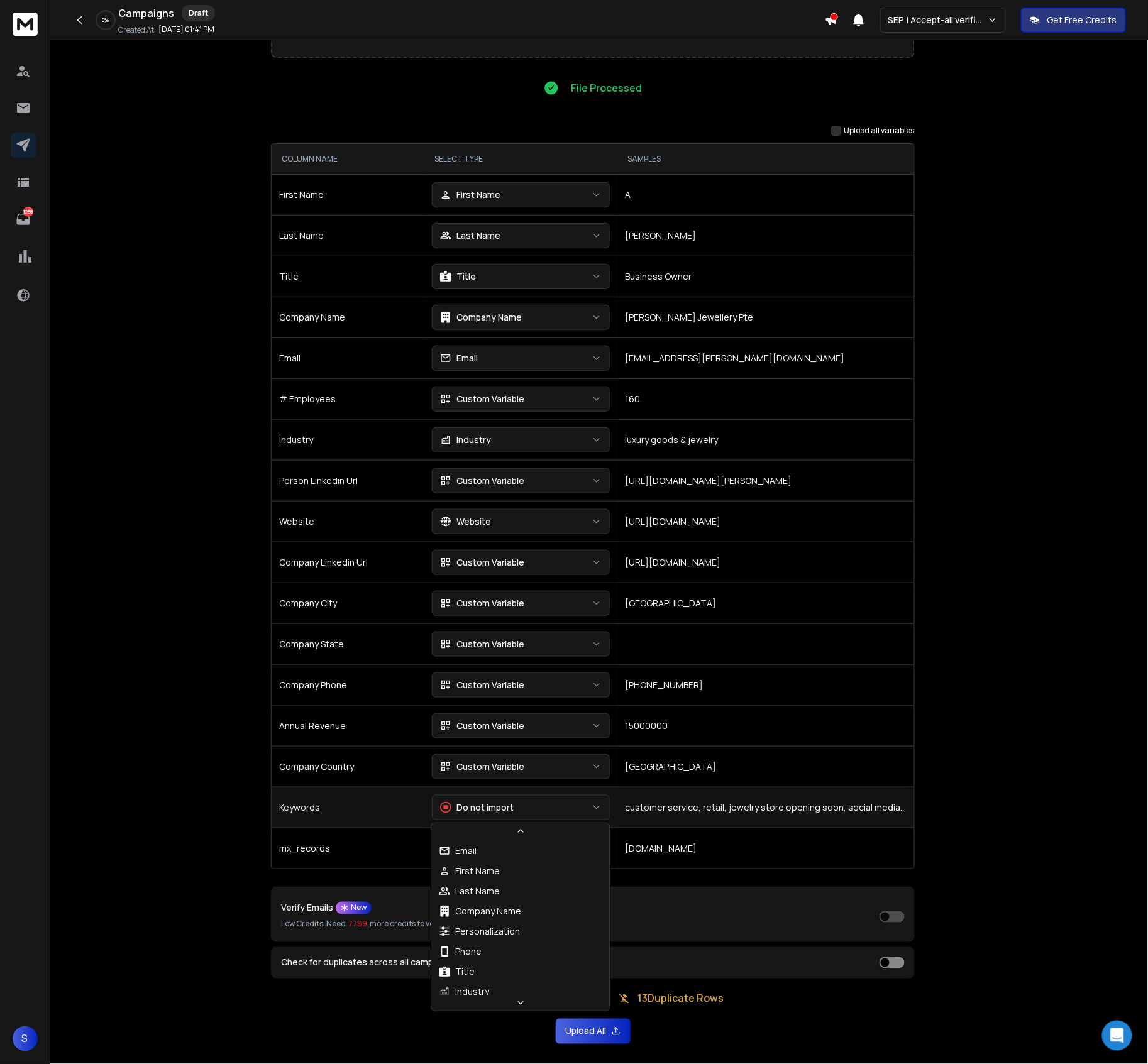
scroll to position [127, 0]
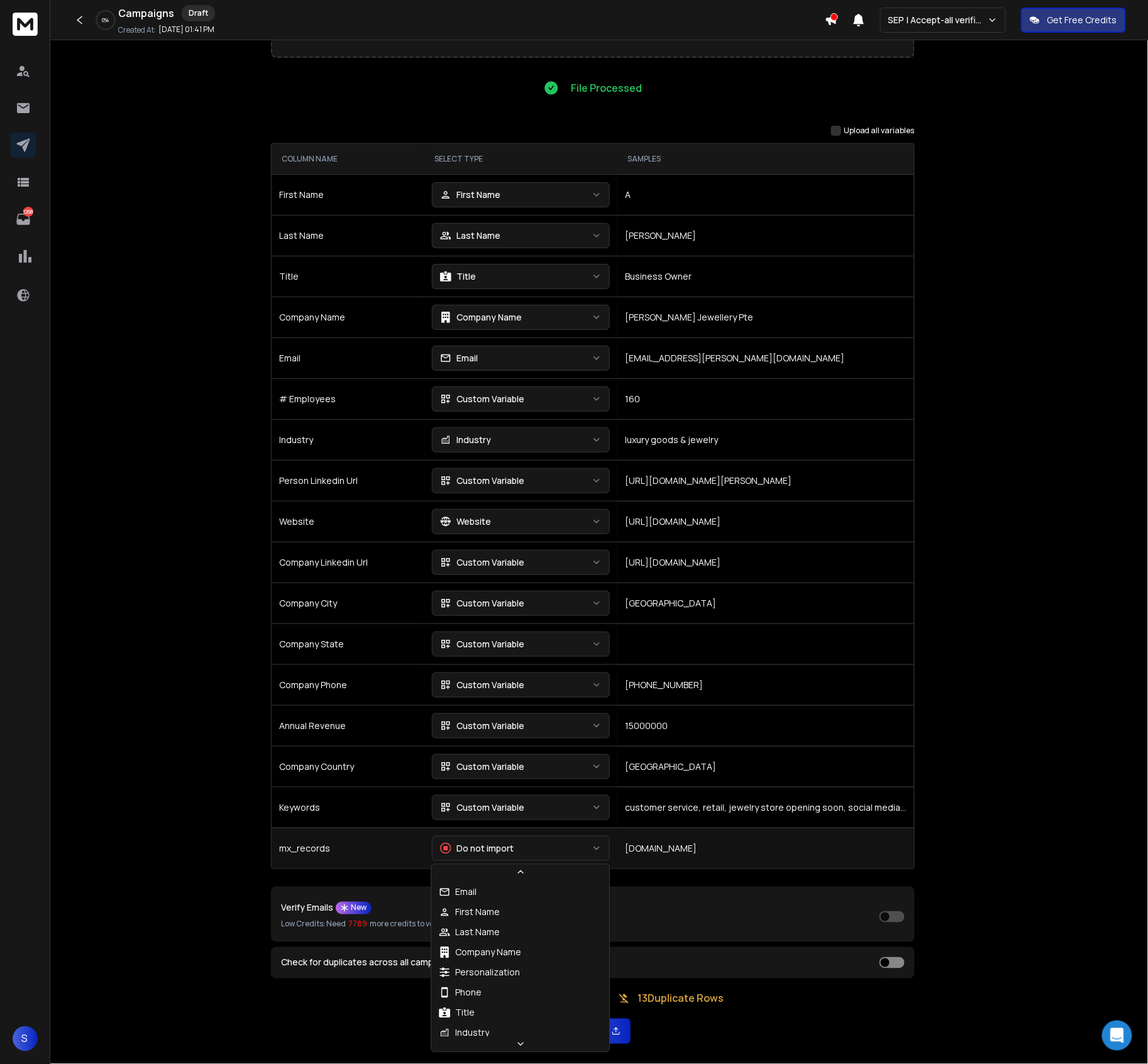
click at [484, 850] on div "Do not import" at bounding box center [476, 848] width 73 height 13
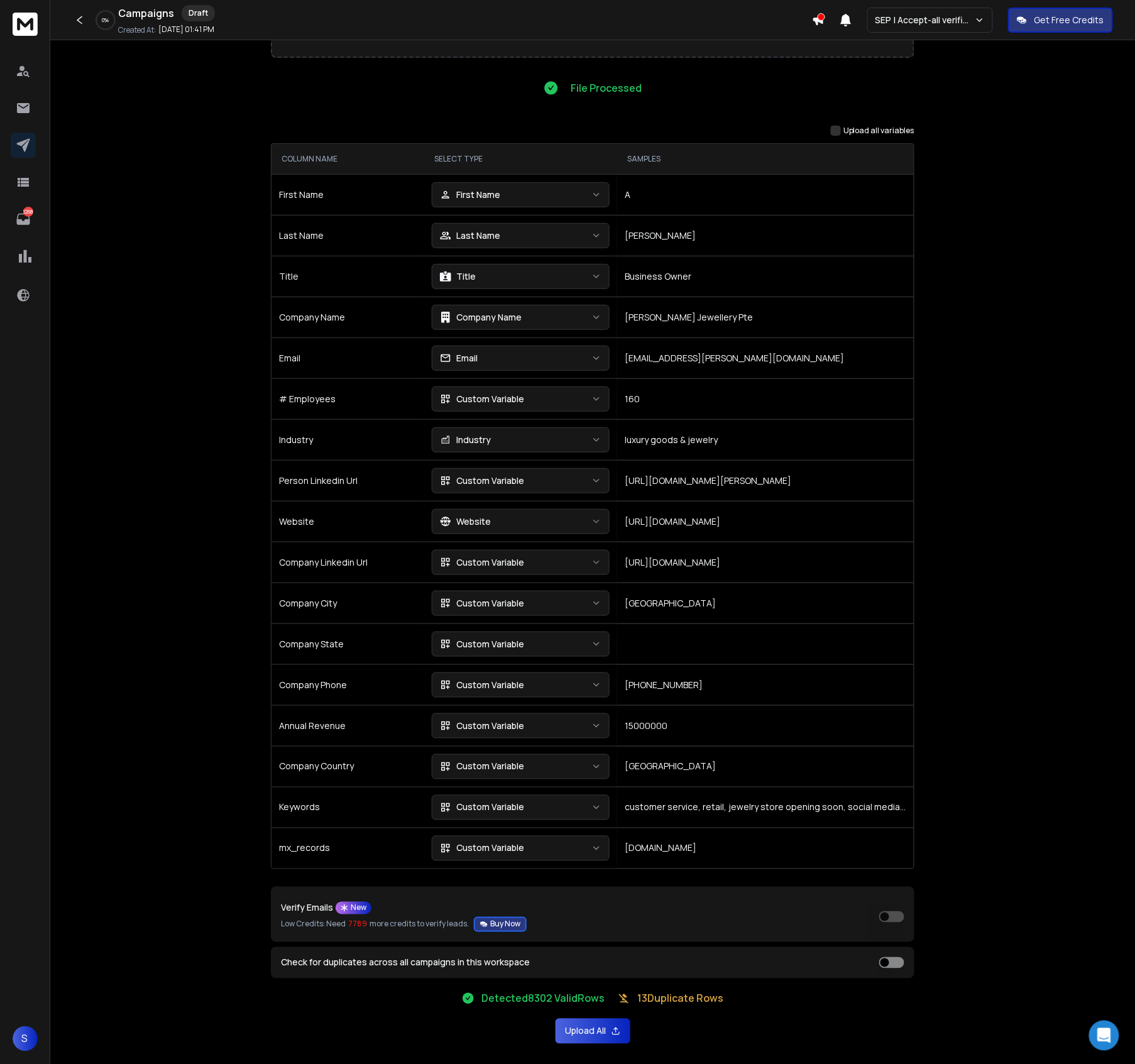
click at [901, 954] on div "Check for duplicates across all campaigns in this workspace" at bounding box center [592, 962] width 644 height 31
click at [895, 959] on button "Check for duplicates across all campaigns in this workspace" at bounding box center [891, 962] width 25 height 11
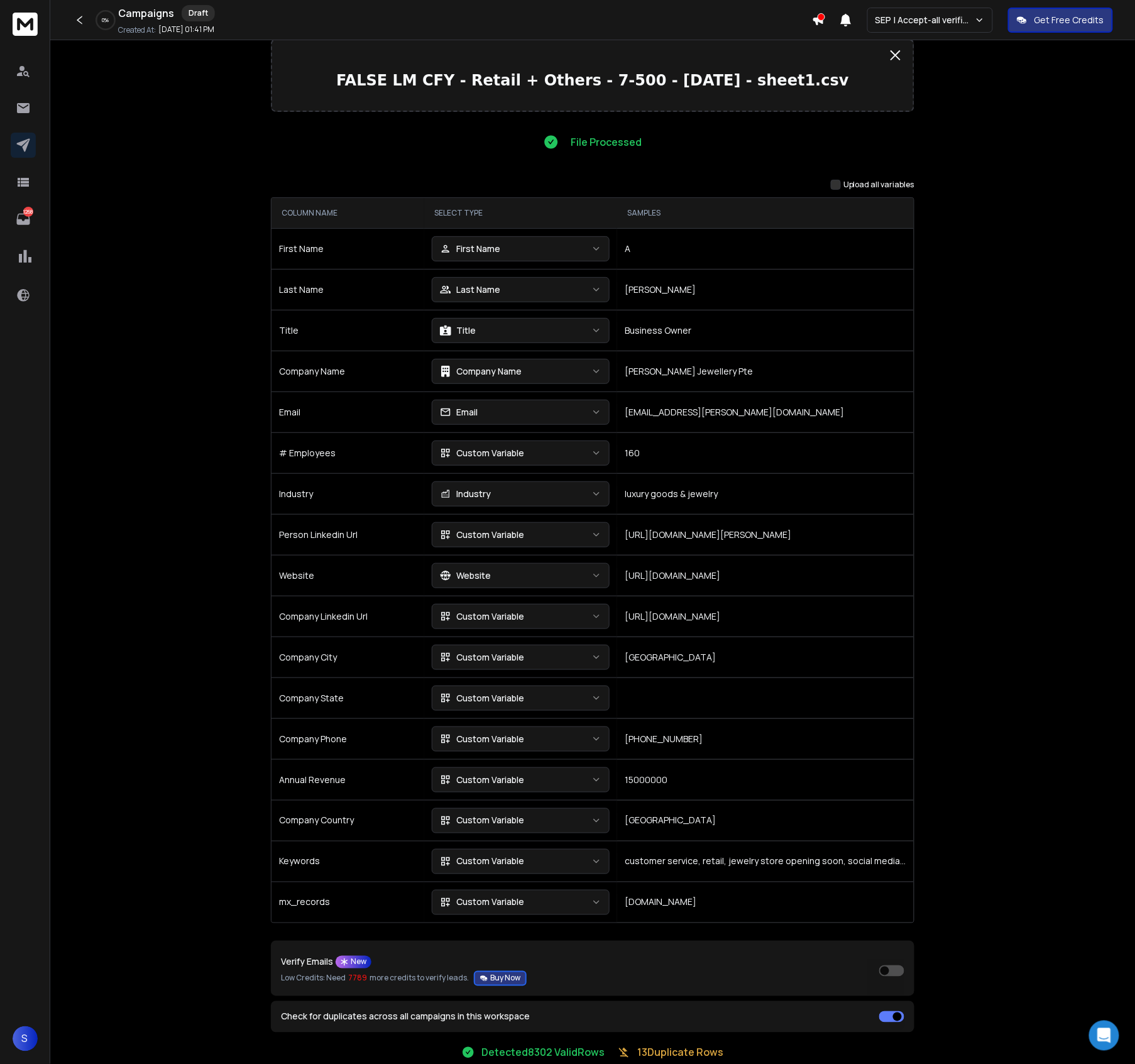
scroll to position [98, 0]
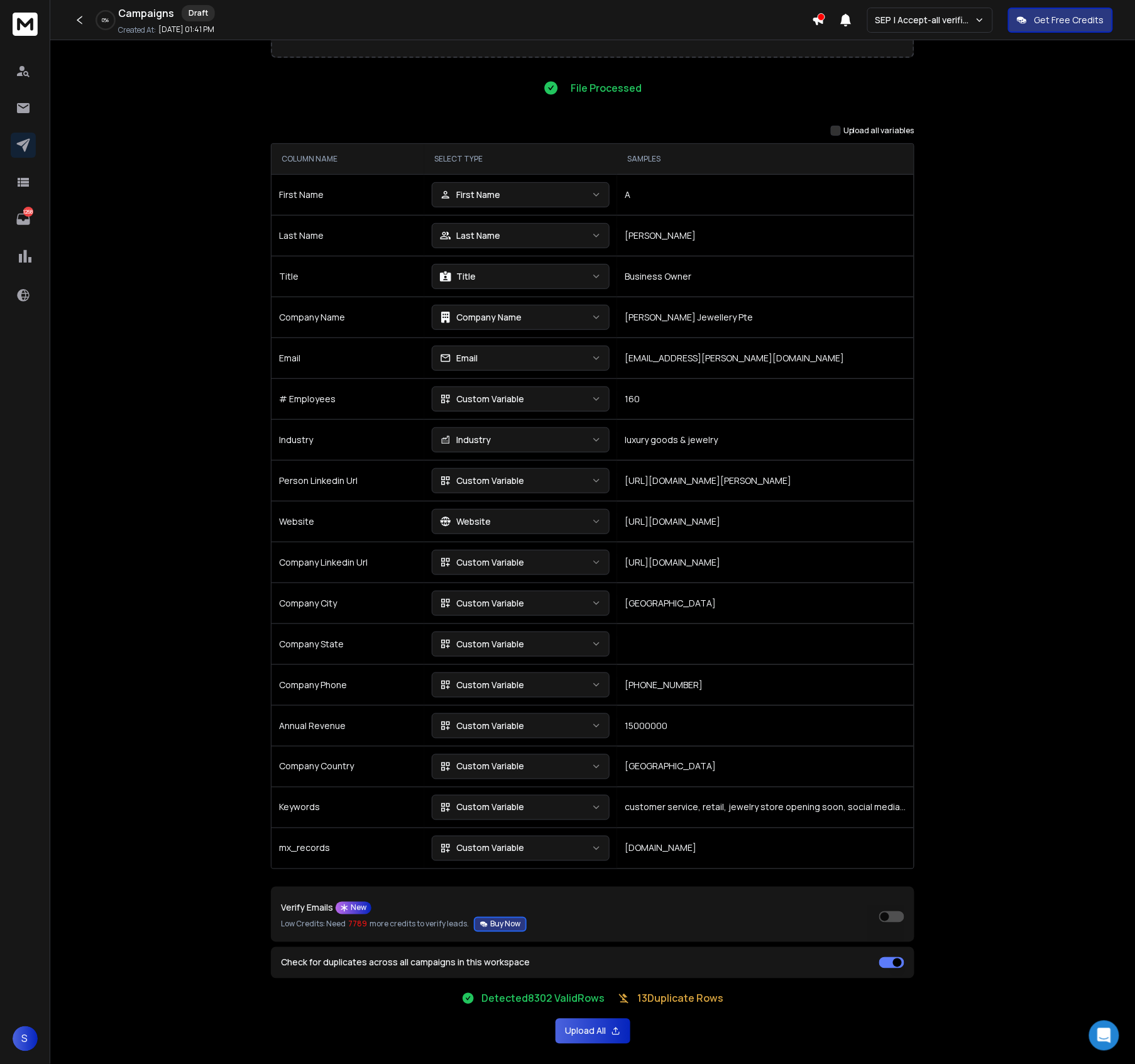
click at [586, 1036] on button "Upload All" at bounding box center [593, 1030] width 75 height 25
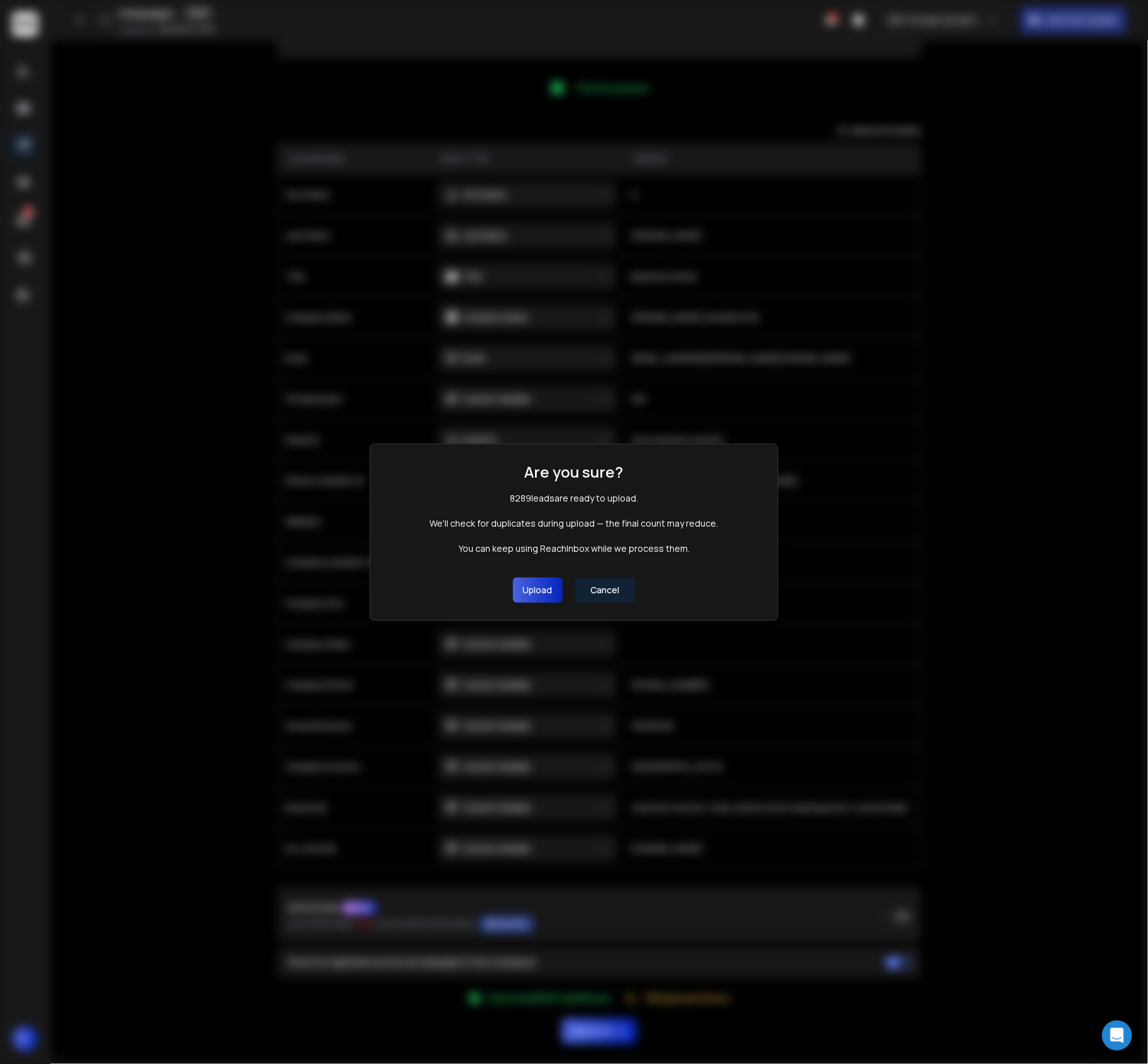
click at [549, 595] on button "Upload" at bounding box center [538, 589] width 50 height 25
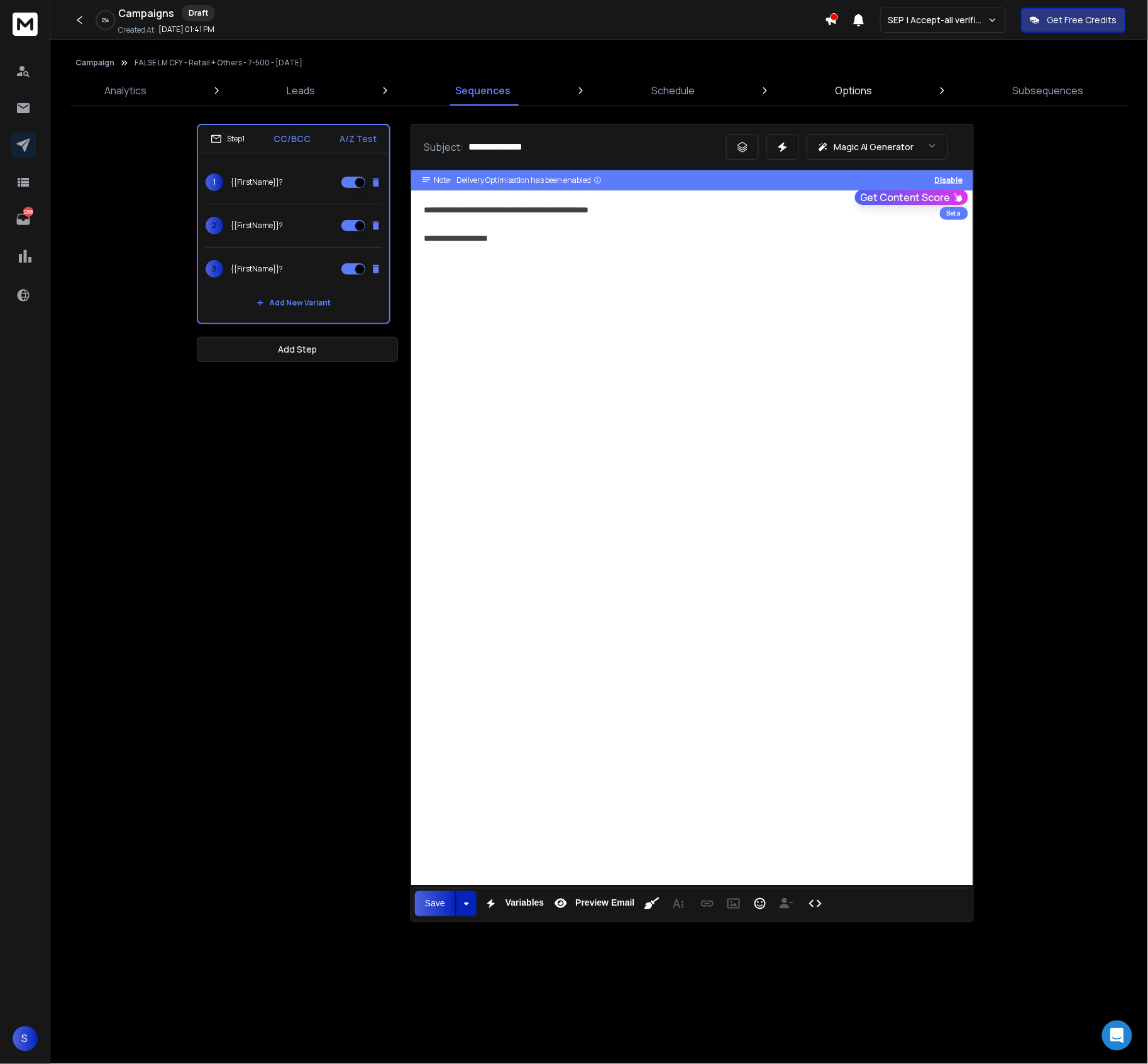
click at [861, 101] on link "Options" at bounding box center [853, 90] width 53 height 30
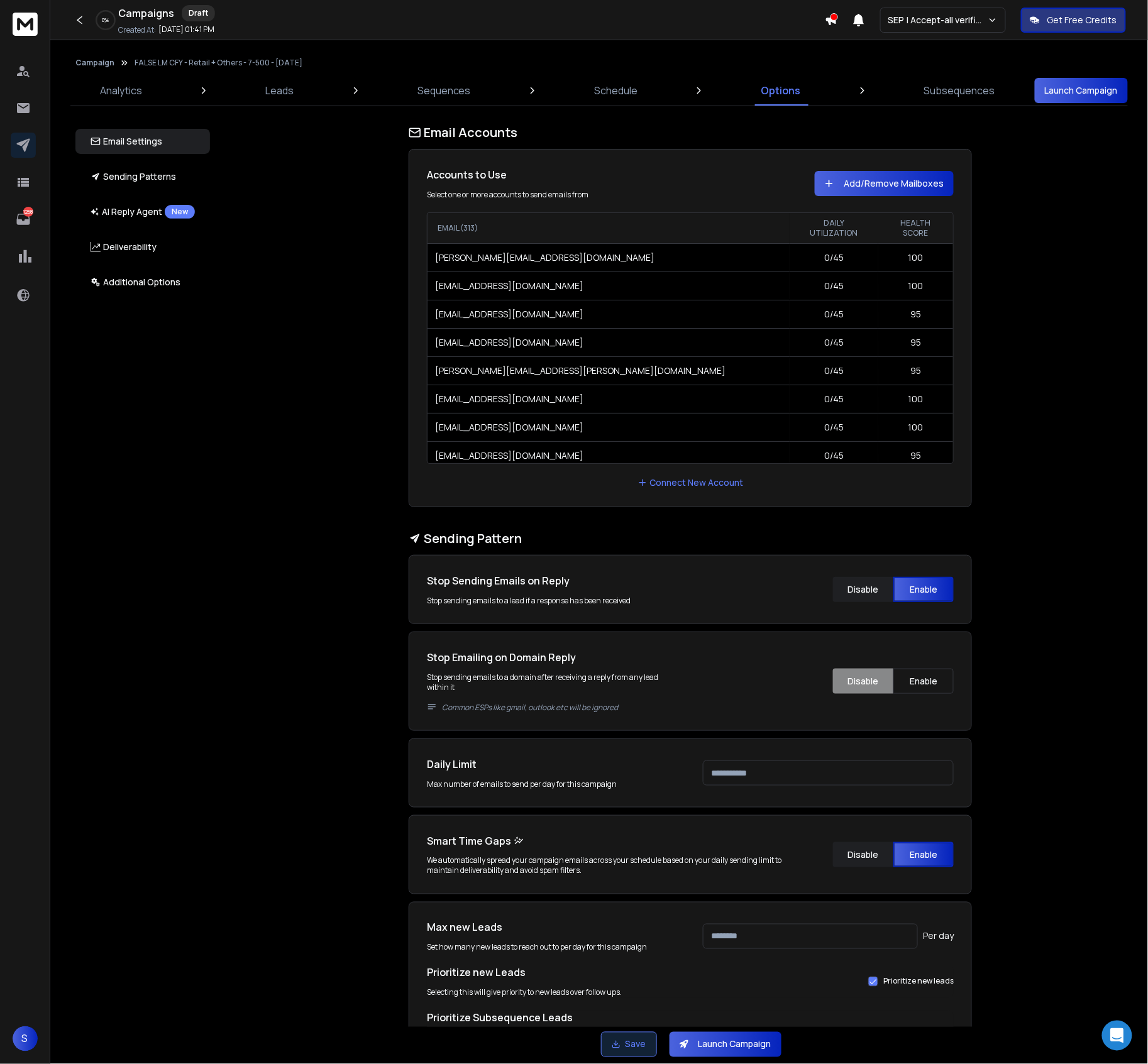
click at [625, 1051] on button "Save" at bounding box center [628, 1043] width 56 height 25
click at [621, 1039] on button "Save" at bounding box center [628, 1043] width 56 height 25
click at [26, 151] on icon at bounding box center [23, 146] width 16 height 16
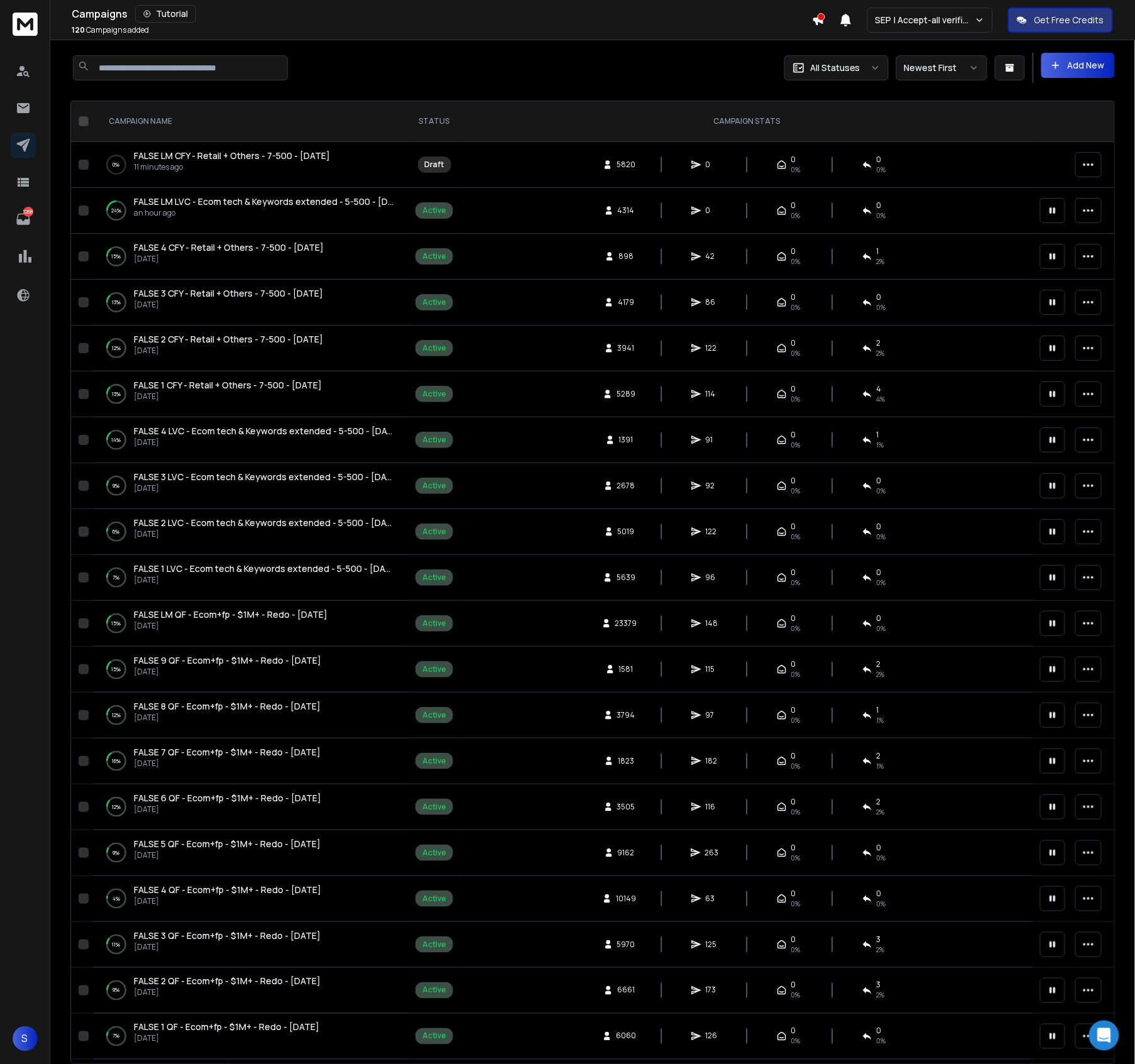
click at [356, 159] on div "0 % FALSE LM CFY - Retail + Others - 7-500 - 09.30.25 11 minutes ago" at bounding box center [250, 165] width 289 height 30
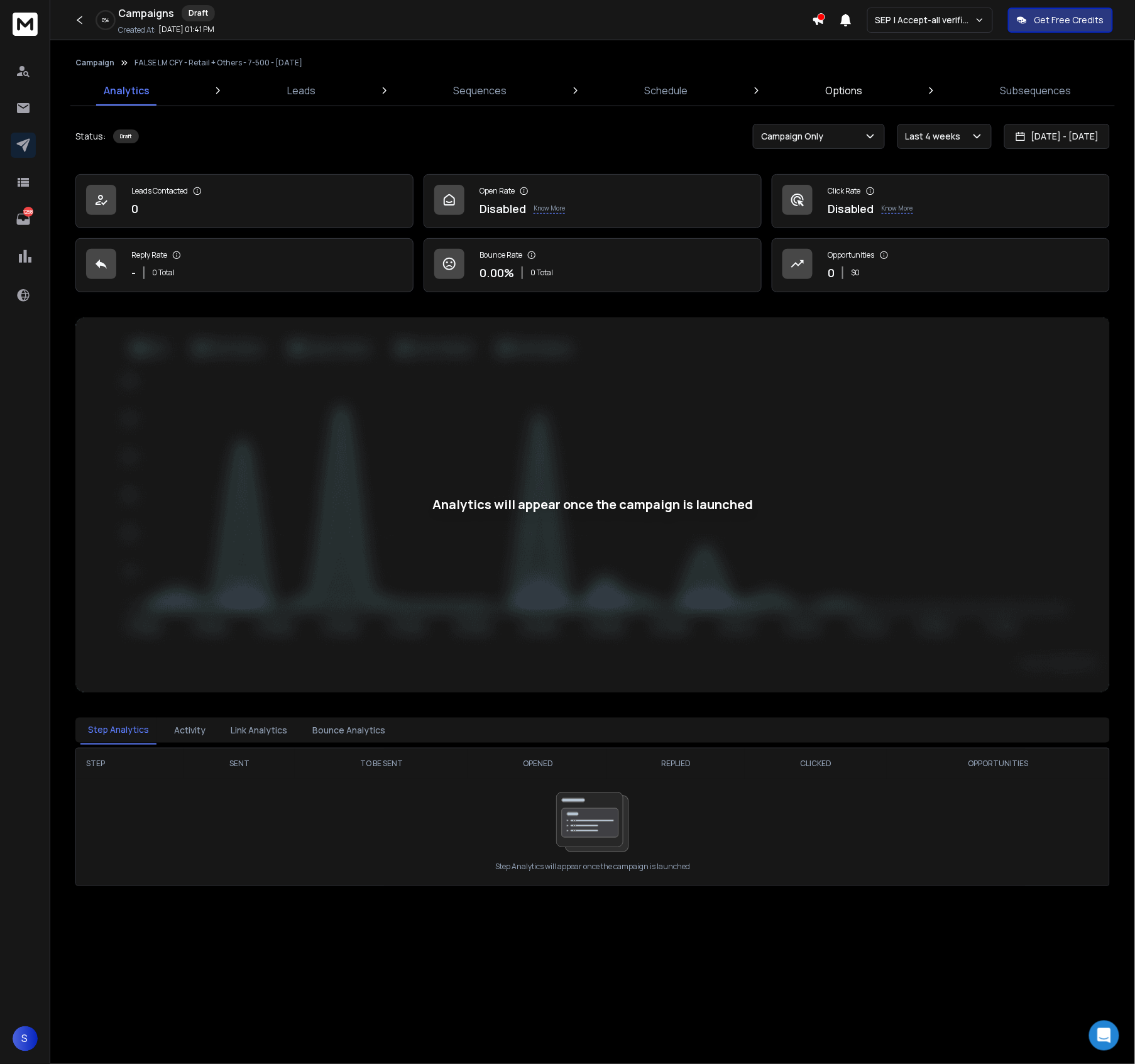
click at [850, 91] on p "Options" at bounding box center [844, 90] width 37 height 16
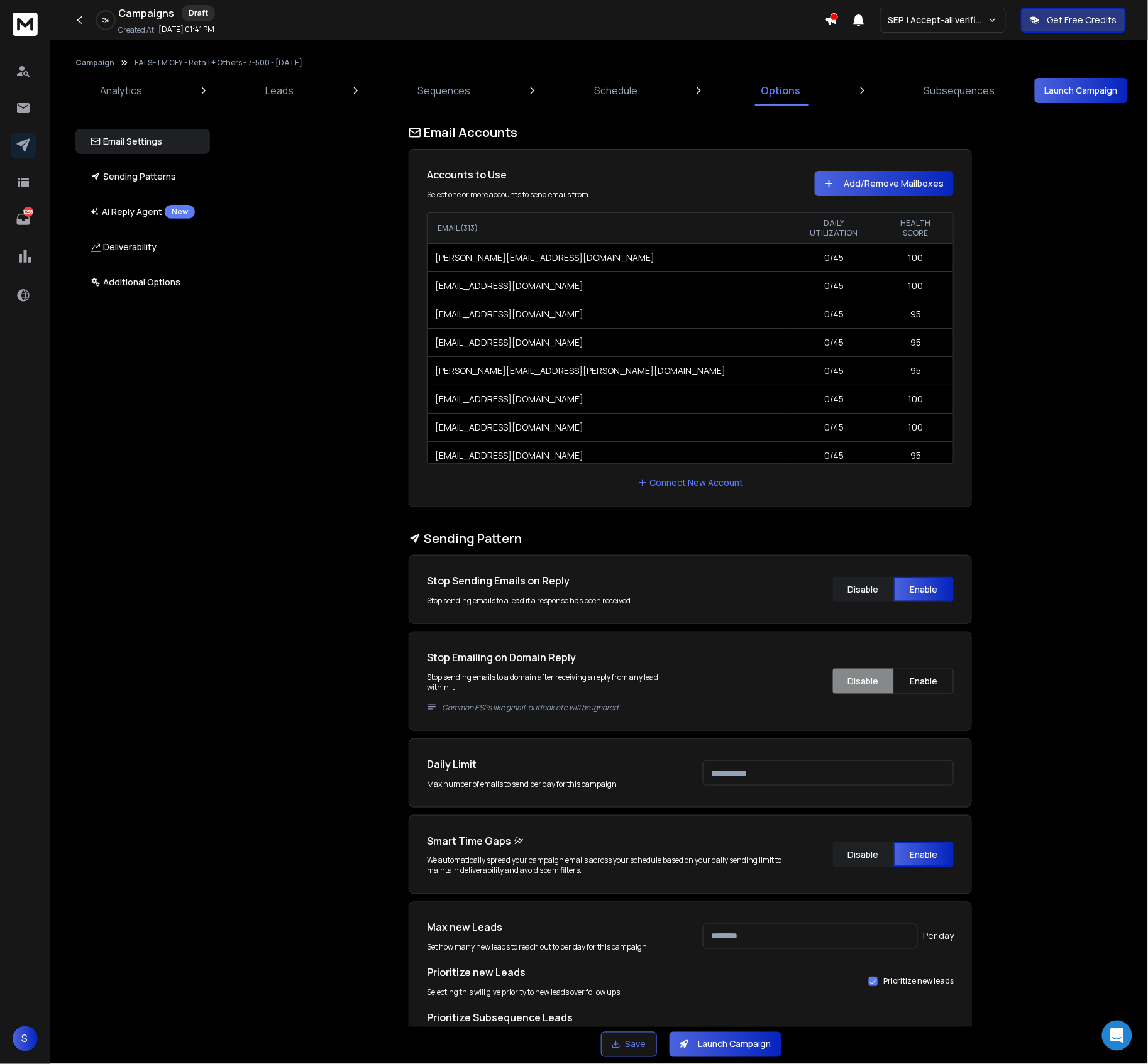
click at [690, 1036] on button "Launch Campaign" at bounding box center [726, 1043] width 112 height 25
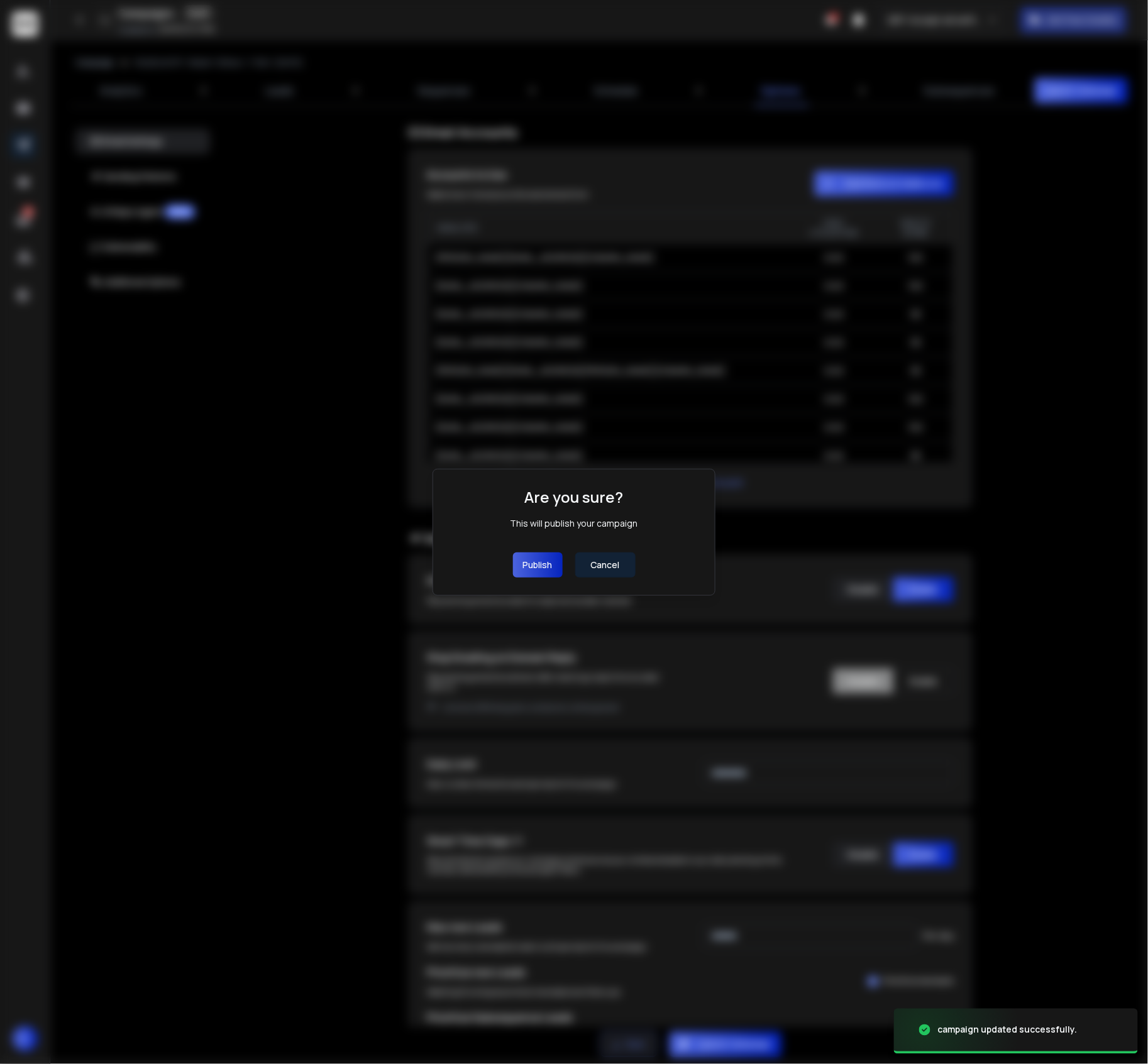
click at [548, 556] on button "Publish" at bounding box center [538, 564] width 50 height 25
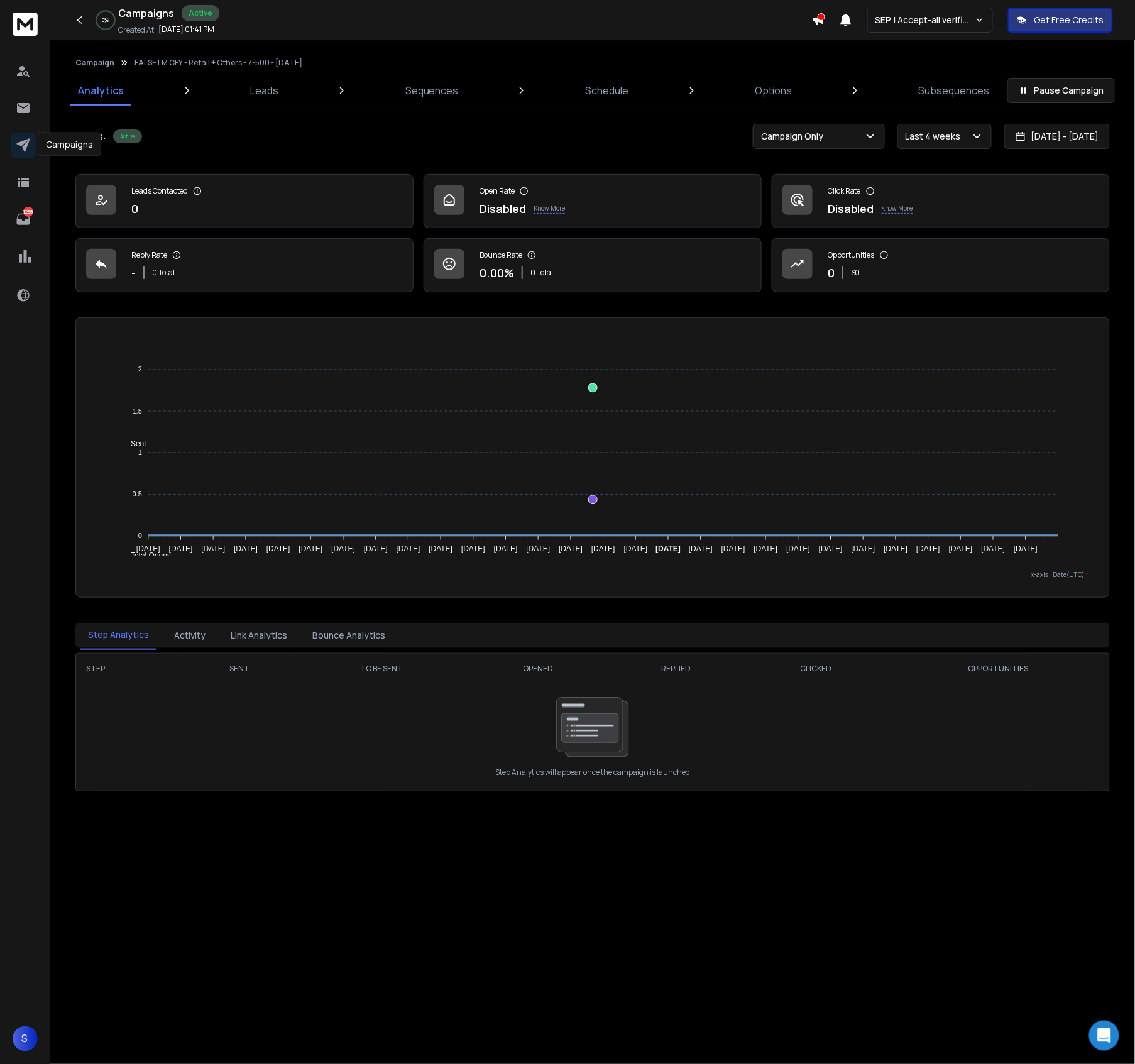
click at [27, 139] on icon at bounding box center [22, 145] width 13 height 13
